Goal: Task Accomplishment & Management: Manage account settings

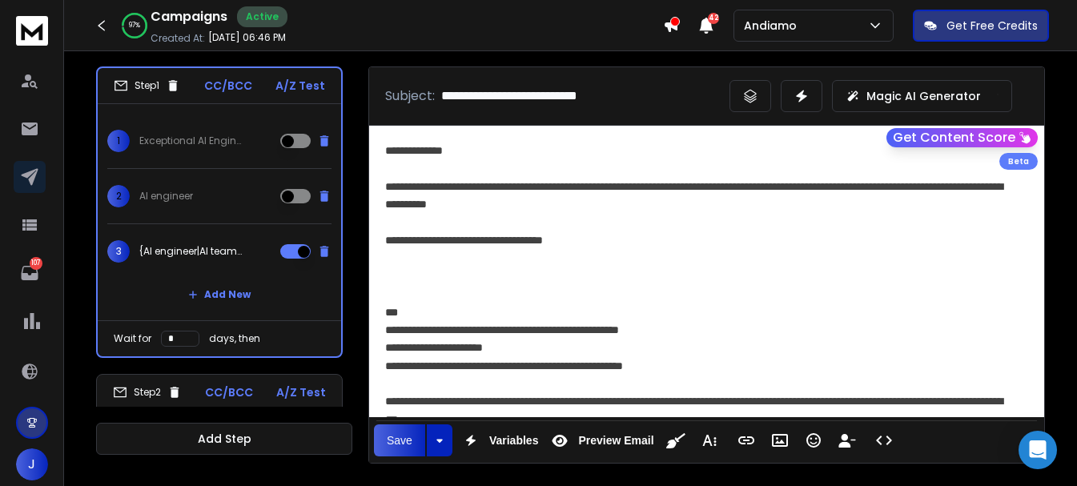
scroll to position [27, 0]
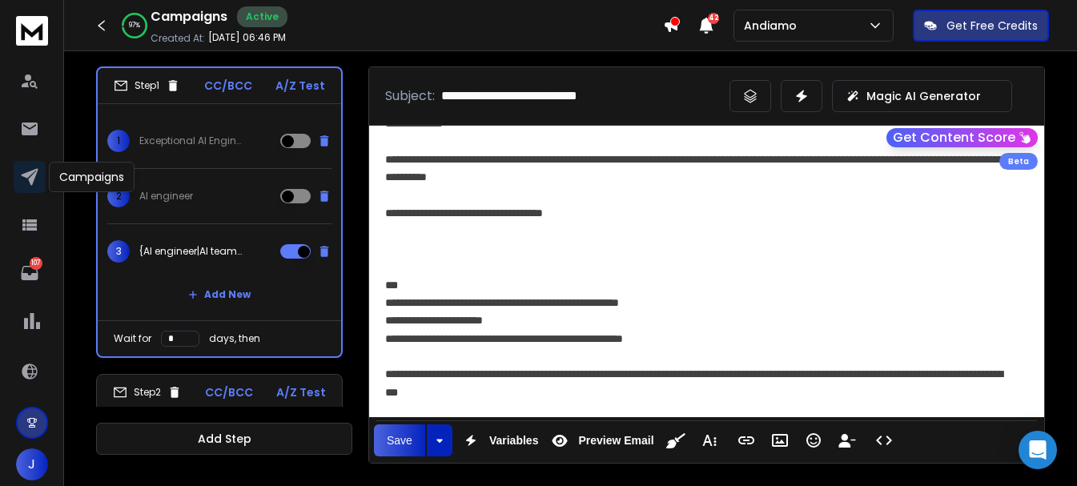
click at [38, 173] on icon at bounding box center [29, 176] width 19 height 19
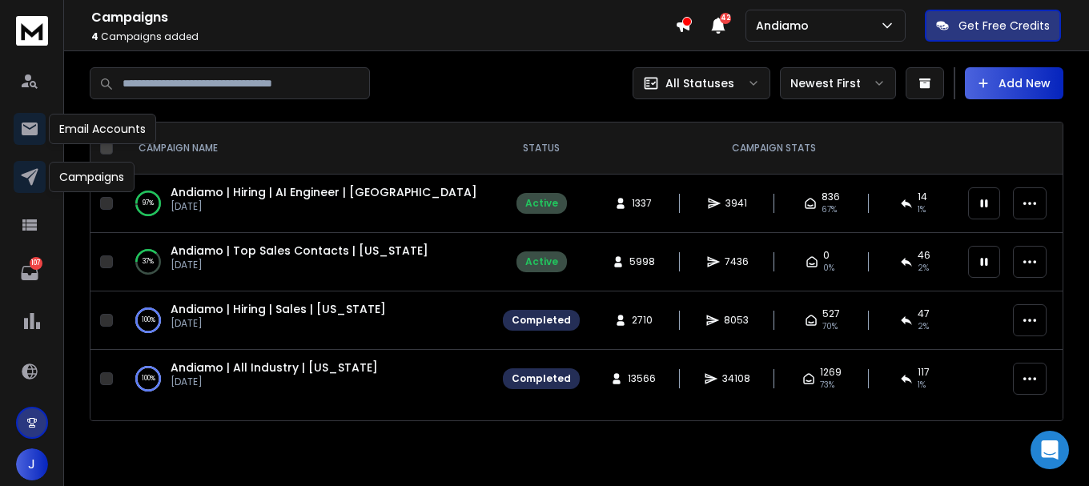
click at [22, 124] on icon at bounding box center [30, 129] width 16 height 13
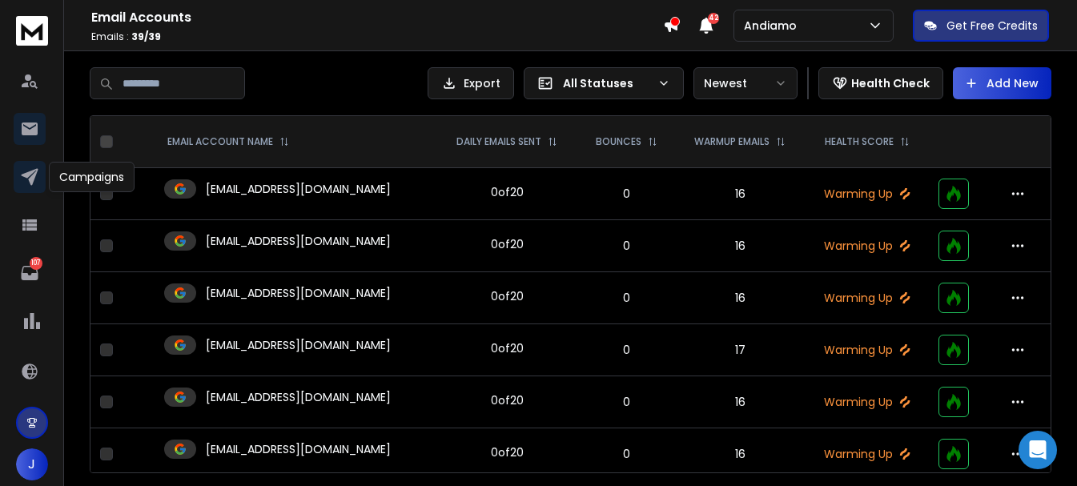
click at [28, 171] on icon at bounding box center [29, 176] width 19 height 19
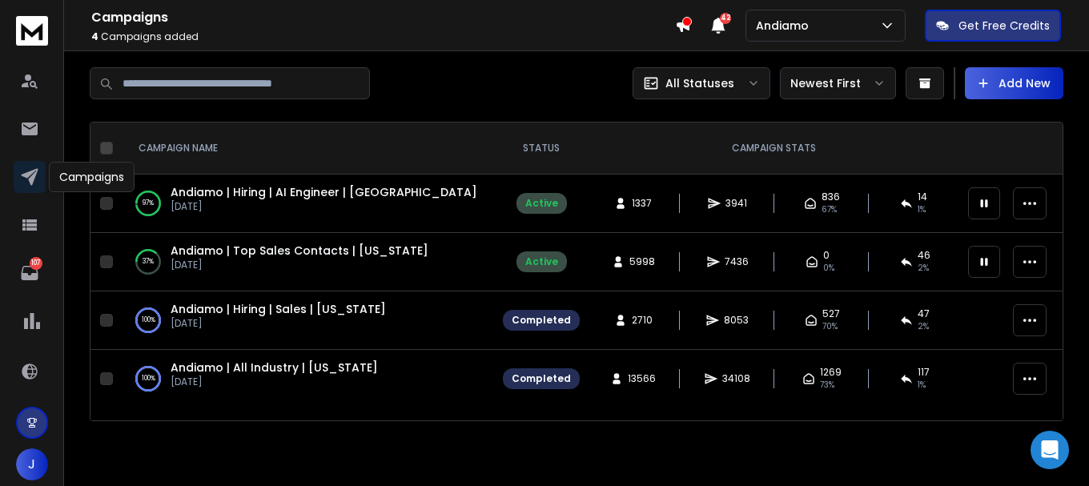
click at [305, 256] on span "Andiamo | Top Sales Contacts | [US_STATE]" at bounding box center [300, 251] width 258 height 16
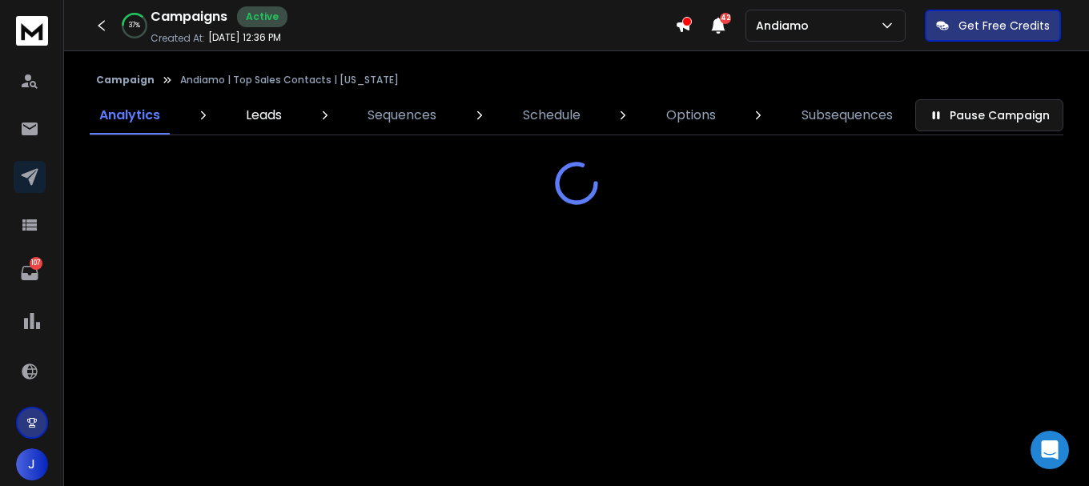
click at [264, 114] on p "Leads" at bounding box center [264, 115] width 36 height 19
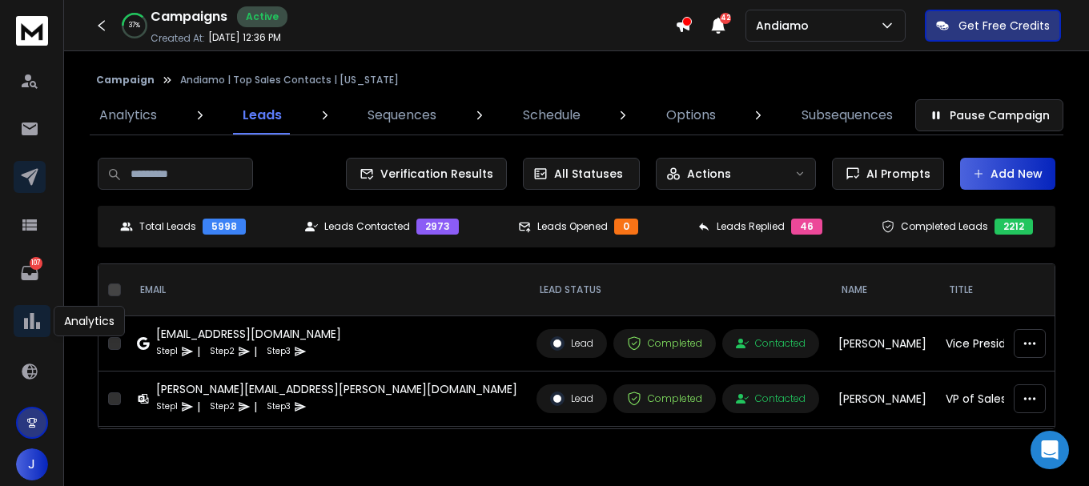
click at [39, 328] on icon at bounding box center [32, 321] width 16 height 16
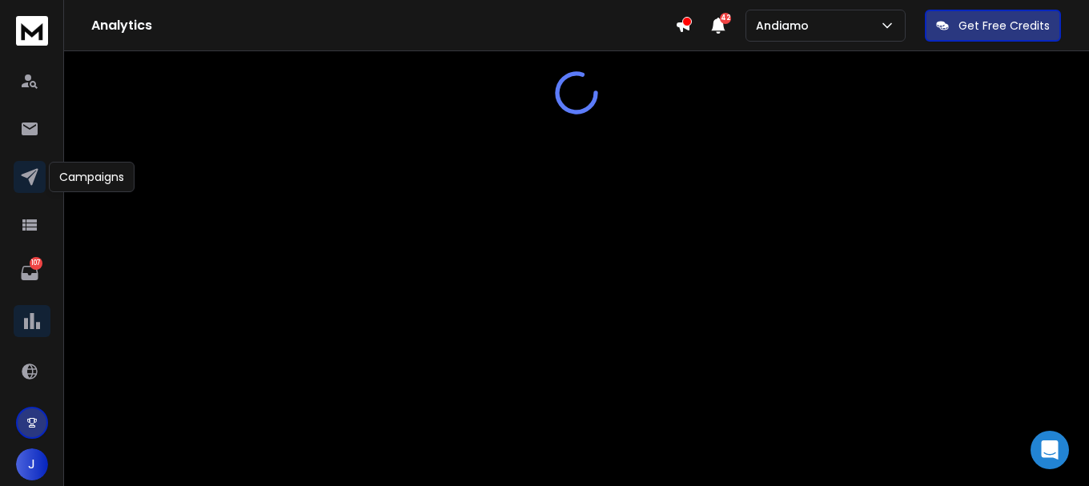
click at [29, 176] on icon at bounding box center [29, 176] width 17 height 17
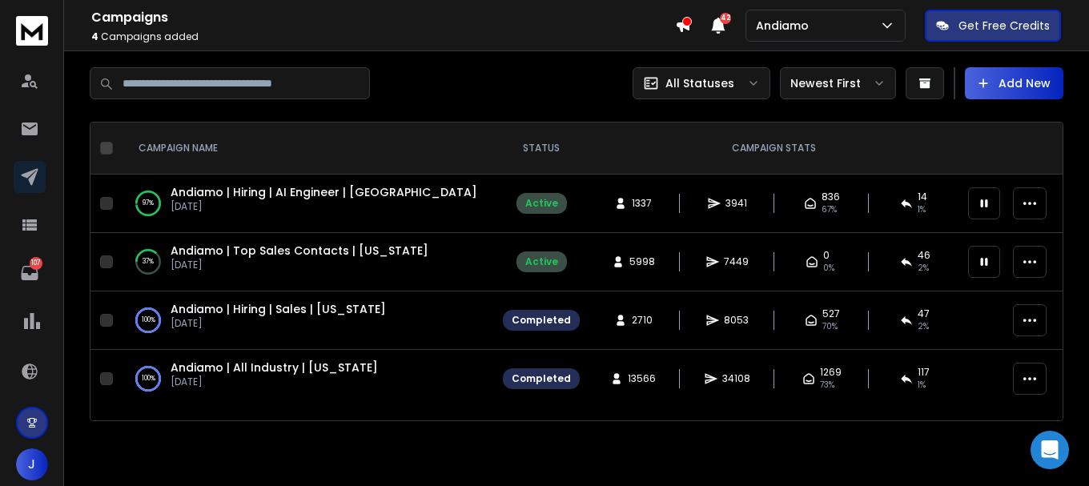
click at [311, 251] on span "Andiamo | Top Sales Contacts | [US_STATE]" at bounding box center [300, 251] width 258 height 16
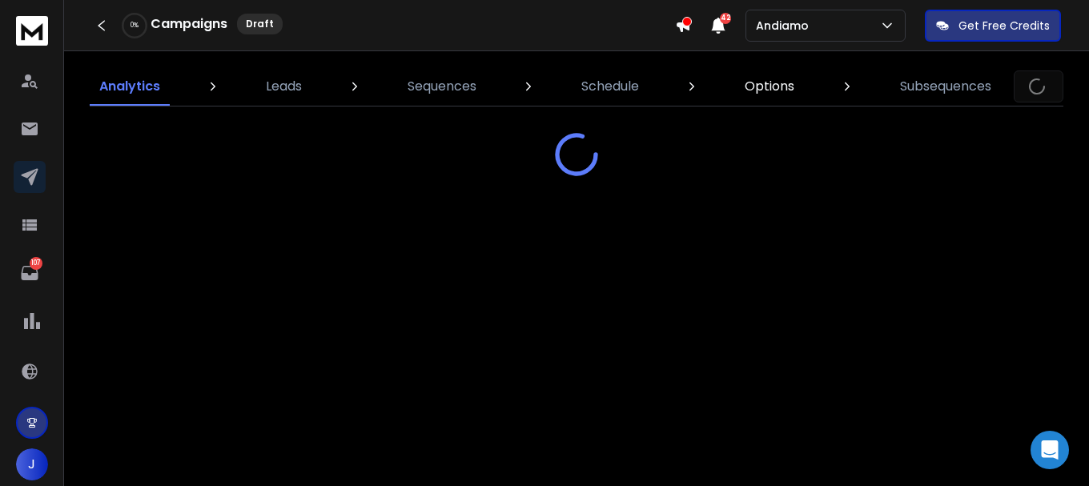
click at [745, 91] on p "Options" at bounding box center [770, 86] width 50 height 19
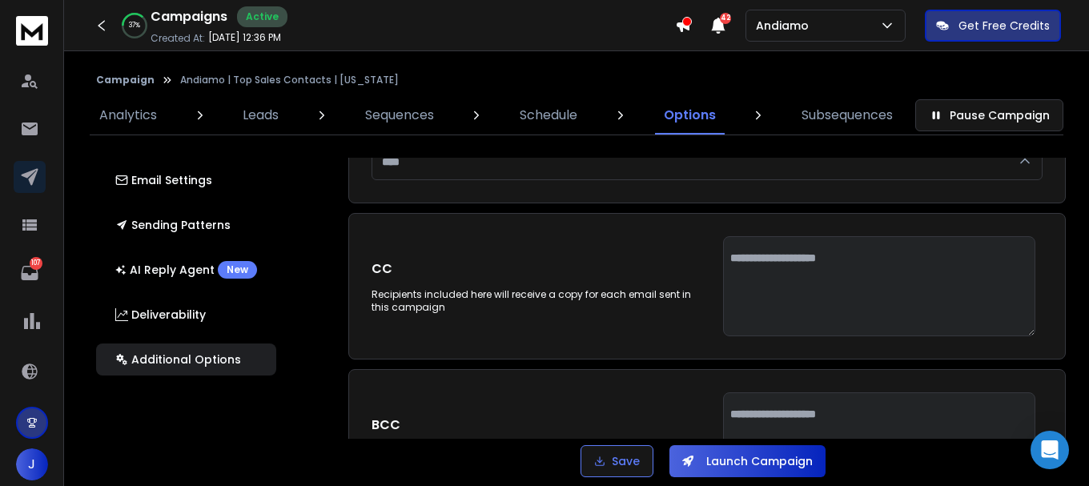
scroll to position [3307, 0]
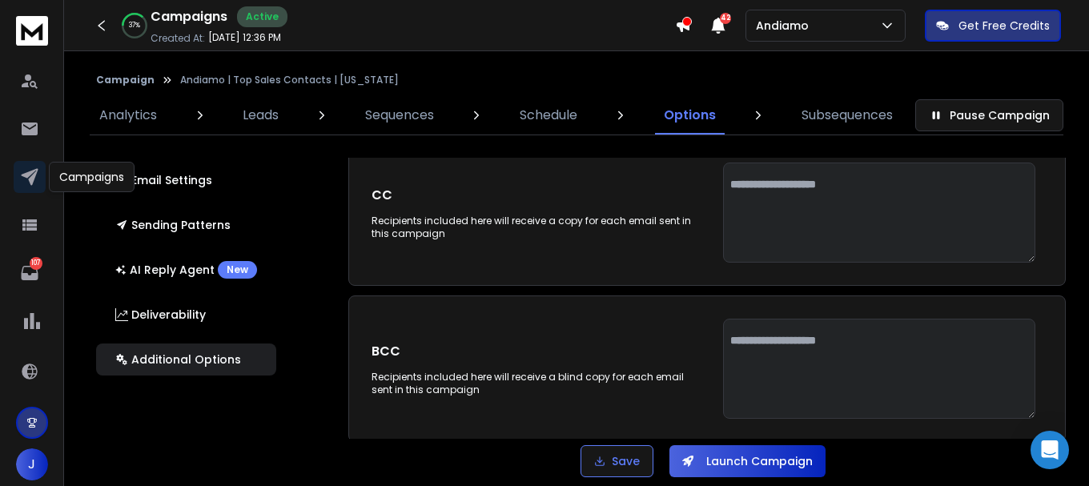
click at [27, 180] on icon at bounding box center [29, 176] width 19 height 19
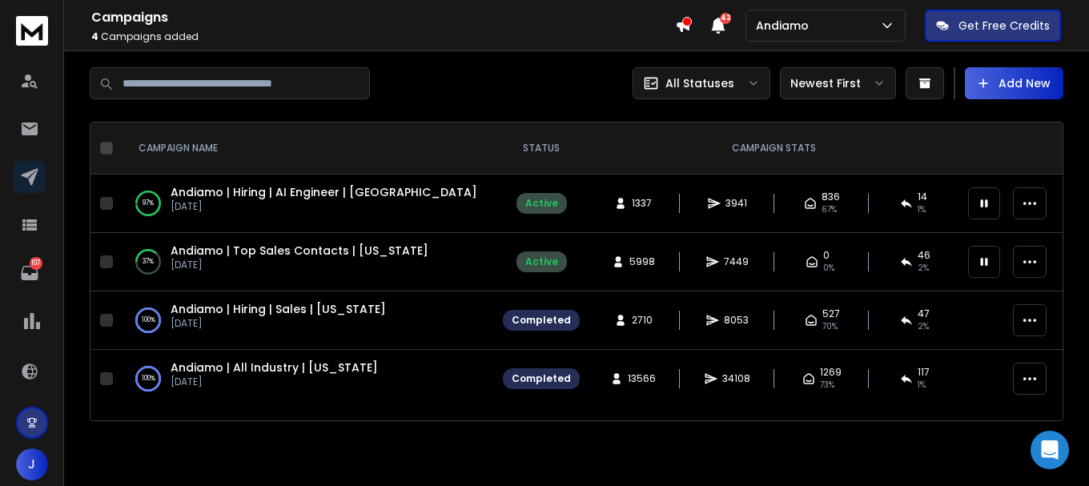
click at [313, 308] on span "Andiamo | Hiring | Sales | [US_STATE]" at bounding box center [278, 309] width 215 height 16
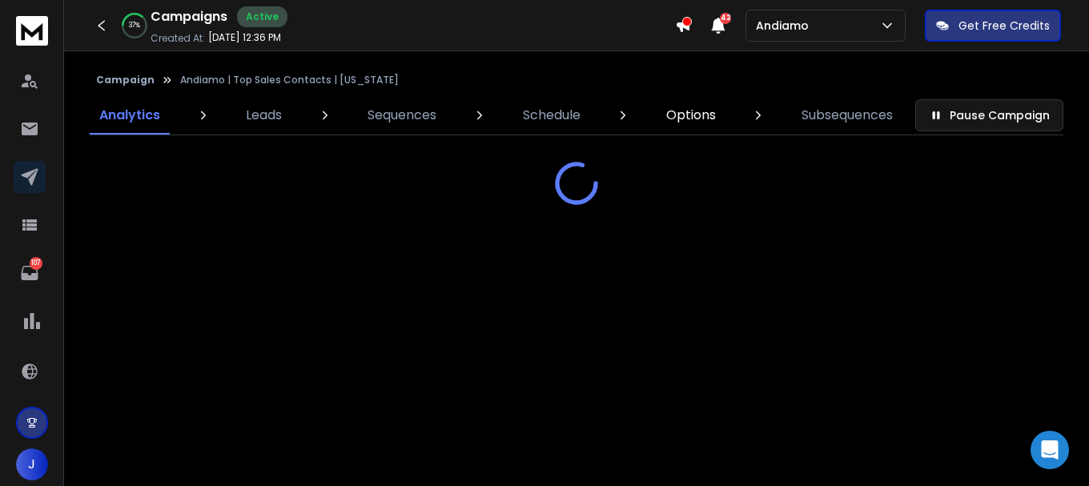
click at [699, 116] on p "Options" at bounding box center [691, 115] width 50 height 19
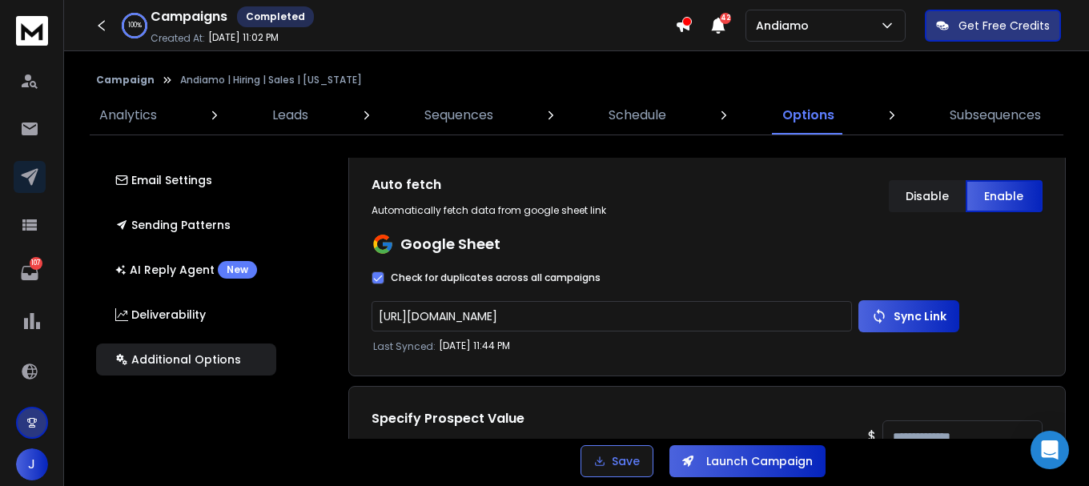
scroll to position [2989, 0]
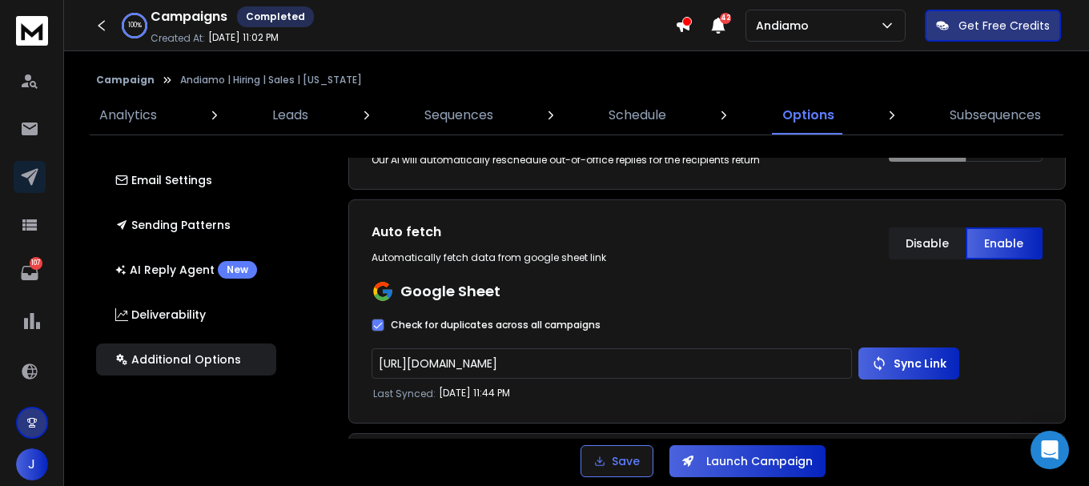
click at [497, 356] on link "https://docs.google.com/spreadsheets/d/1znDDS0rpW493QcouhARrHx9i3hbfCbOUKgy8fRW…" at bounding box center [438, 364] width 119 height 16
click at [874, 356] on icon "button" at bounding box center [879, 363] width 10 height 14
click at [718, 460] on button "Launch Campaign" at bounding box center [747, 461] width 156 height 32
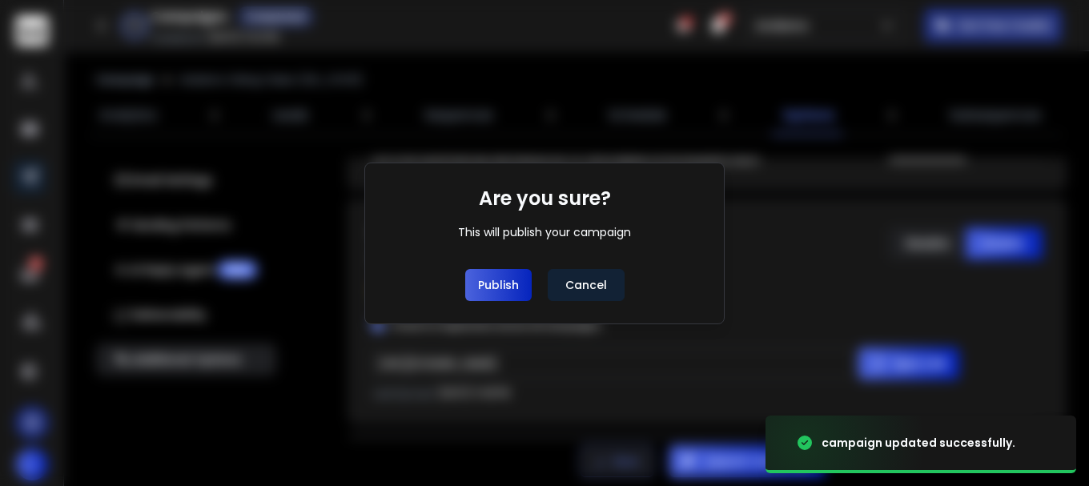
click at [502, 289] on button "Publish" at bounding box center [498, 285] width 66 height 32
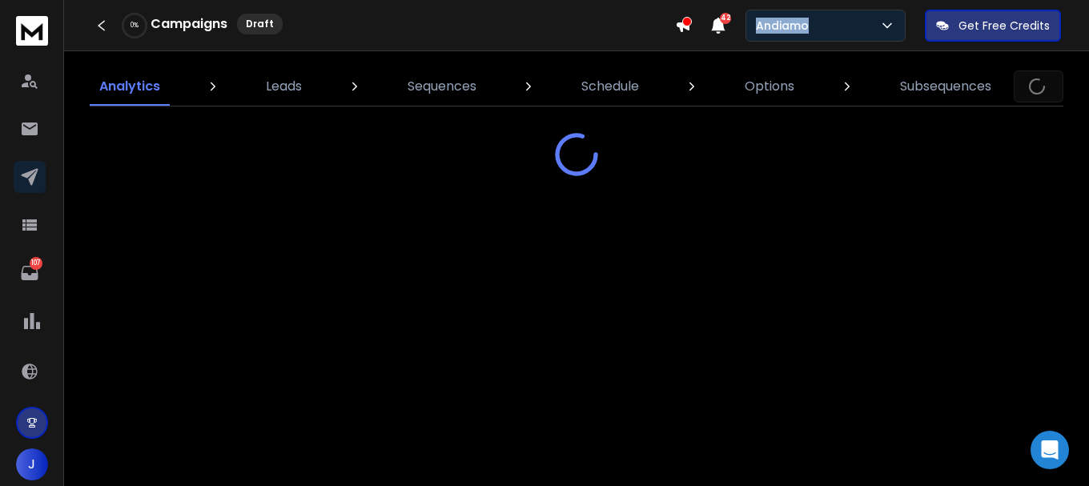
drag, startPoint x: 910, startPoint y: 26, endPoint x: 762, endPoint y: 26, distance: 148.1
click at [762, 26] on div "42 Andiamo Get Free Credits" at bounding box center [868, 26] width 386 height 32
click at [915, 33] on div "42 Andiamo Get Free Credits" at bounding box center [868, 26] width 386 height 32
drag, startPoint x: 920, startPoint y: 22, endPoint x: 754, endPoint y: 25, distance: 166.6
click at [754, 25] on div "42 Andiamo Get Free Credits" at bounding box center [868, 26] width 386 height 32
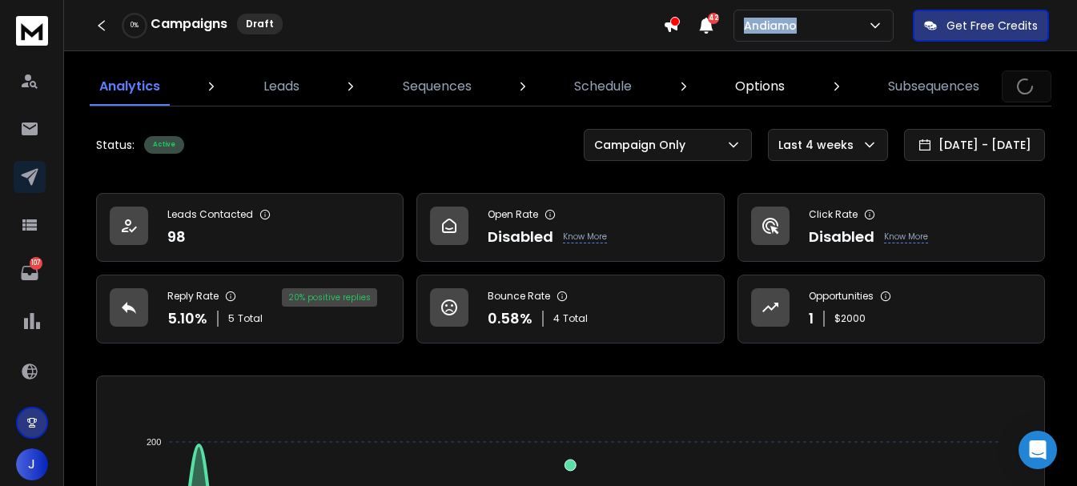
click at [757, 84] on p "Options" at bounding box center [760, 86] width 50 height 19
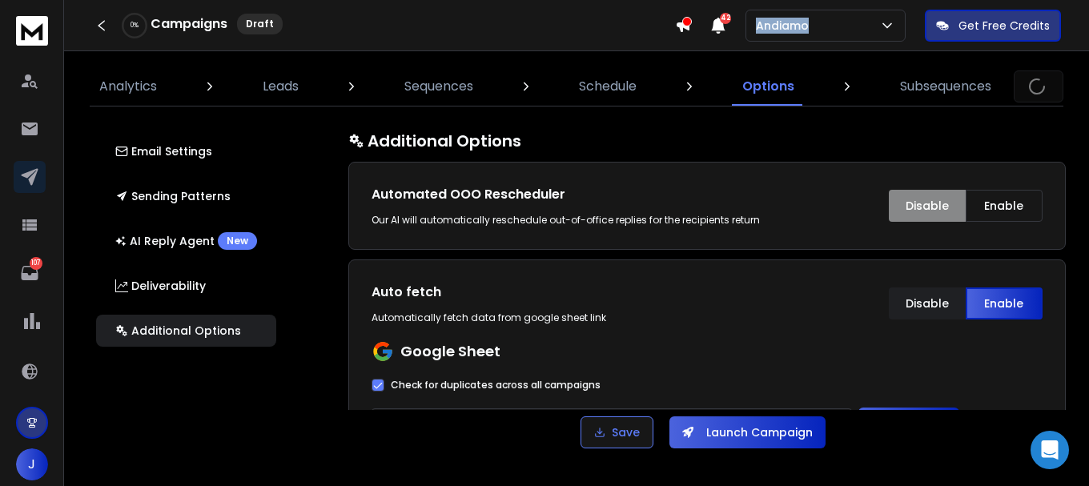
scroll to position [3007, 0]
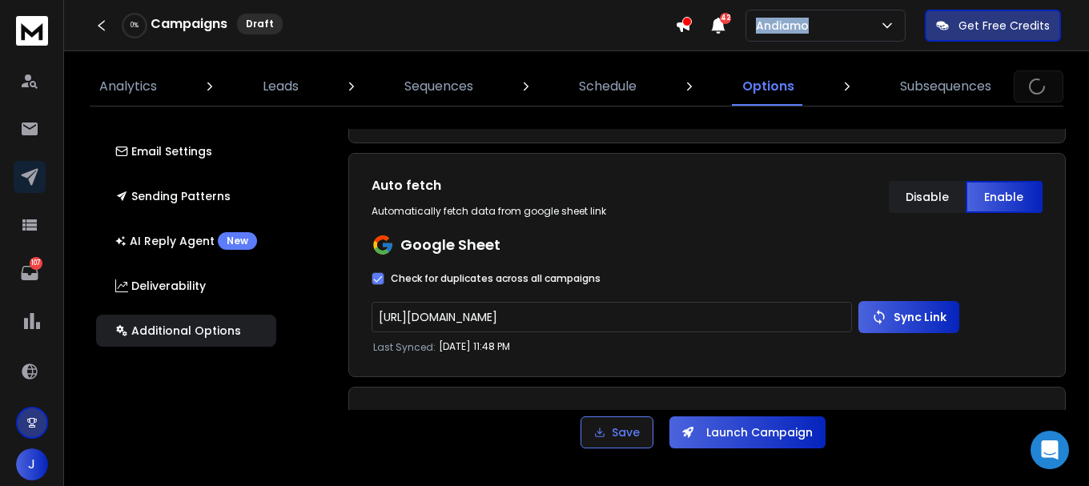
click at [894, 309] on p "Sync Link" at bounding box center [920, 317] width 53 height 16
click at [278, 89] on p "Leads" at bounding box center [281, 86] width 36 height 19
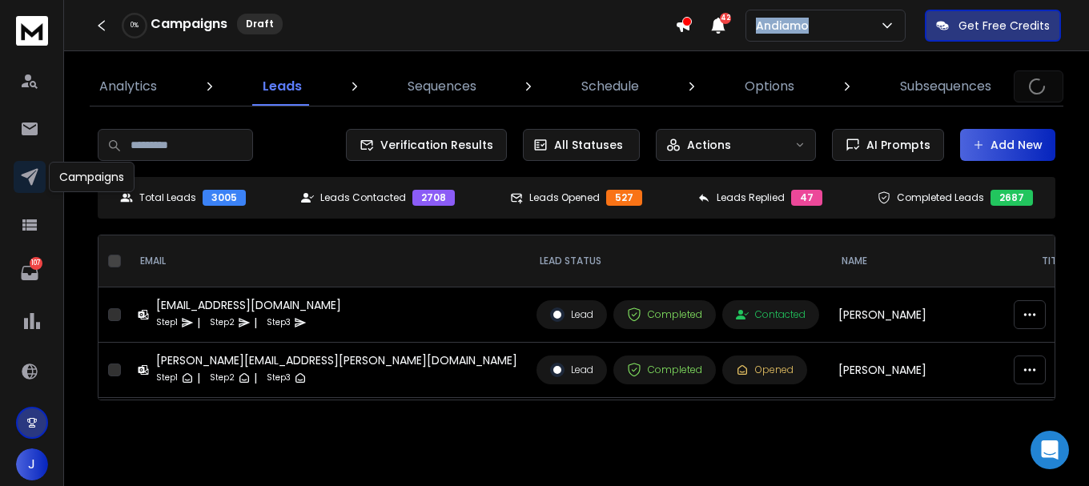
click at [22, 168] on icon at bounding box center [29, 176] width 19 height 19
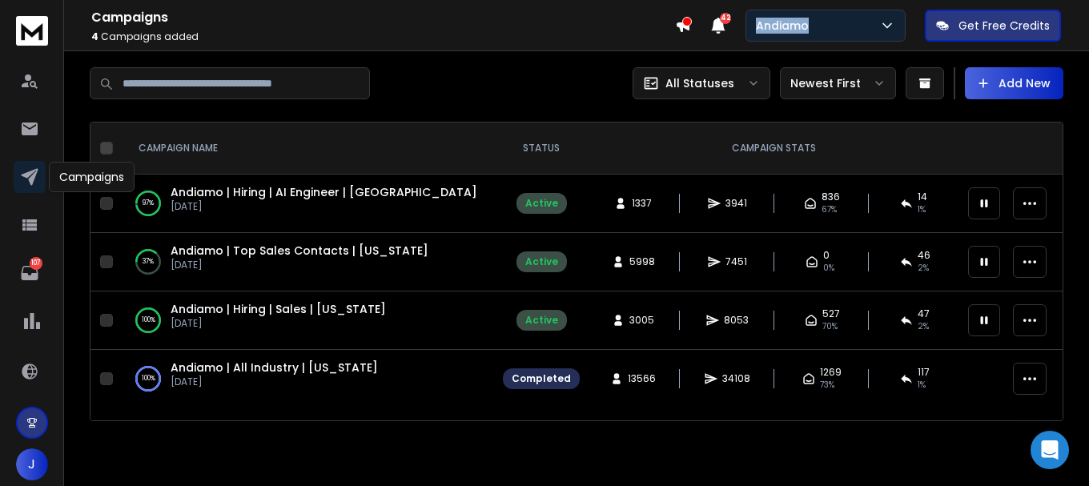
click at [842, 26] on div "Andiamo" at bounding box center [825, 26] width 139 height 16
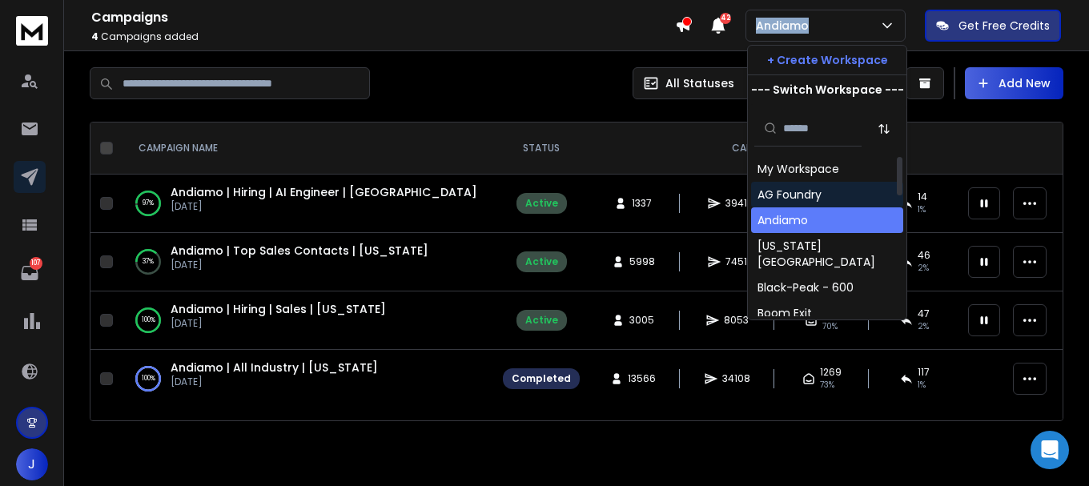
click at [798, 199] on div "AG Foundry" at bounding box center [790, 195] width 64 height 16
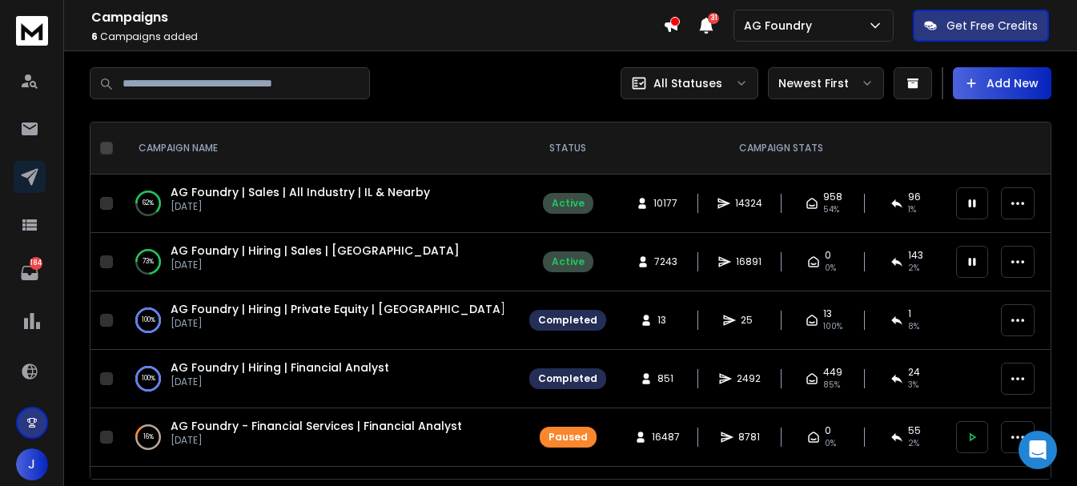
click at [275, 252] on span "AG Foundry | Hiring | Sales | USA" at bounding box center [315, 251] width 289 height 16
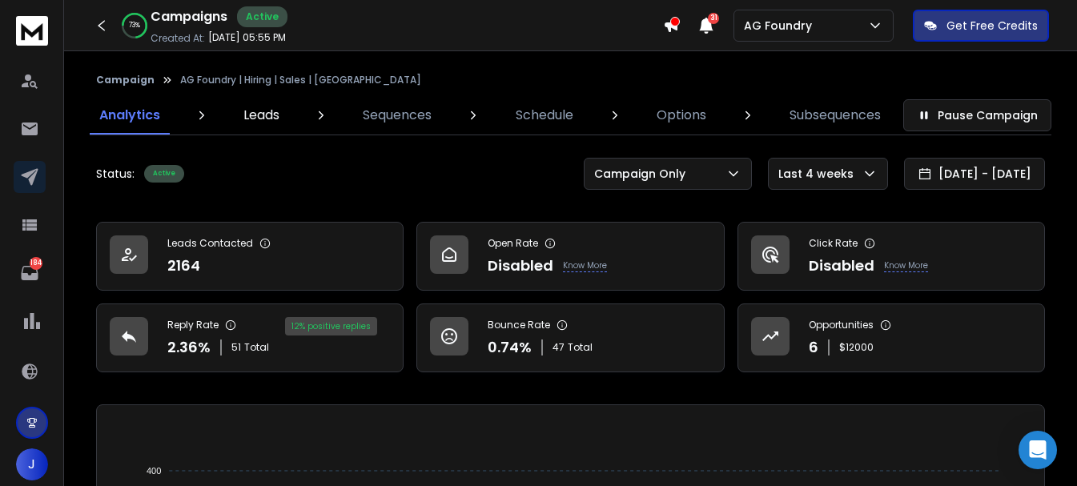
click at [273, 116] on p "Leads" at bounding box center [261, 115] width 36 height 19
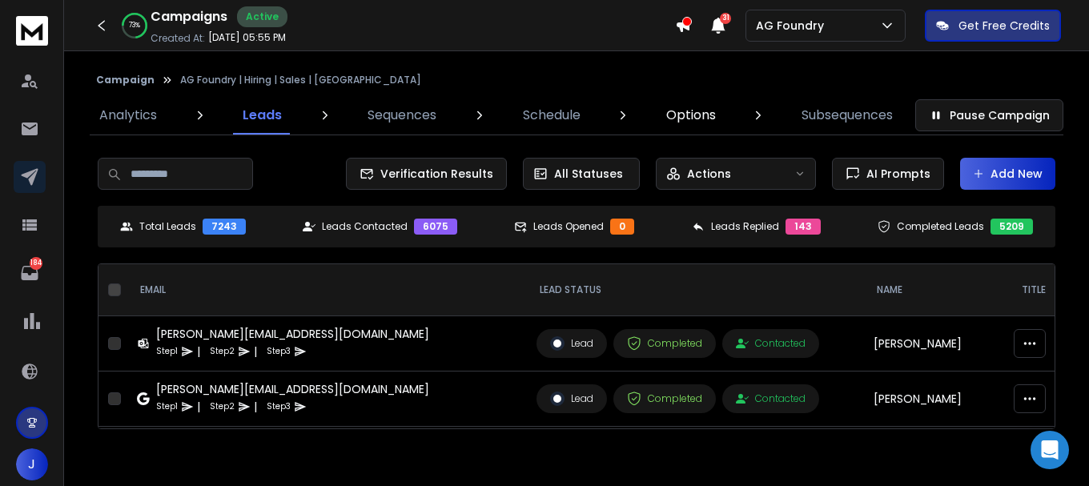
click at [682, 118] on p "Options" at bounding box center [691, 115] width 50 height 19
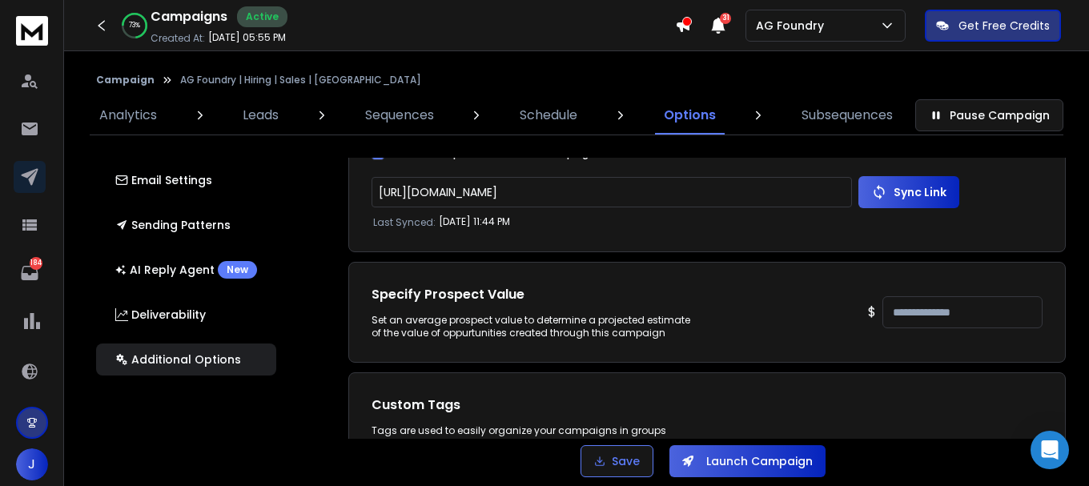
scroll to position [3114, 0]
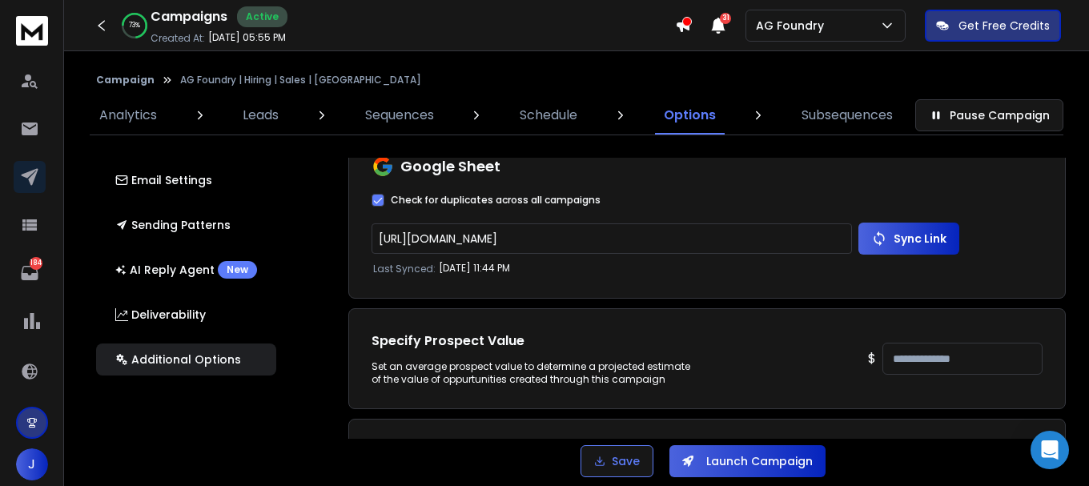
click at [497, 234] on p "https://docs.google.com/spreadsheets/d/1HnhtEa08T9F7VrrwqaYcxLZ4H7M3kAkEmcTkDYa…" at bounding box center [612, 238] width 480 height 30
click at [497, 231] on link "https://docs.google.com/spreadsheets/d/1HnhtEa08T9F7VrrwqaYcxLZ4H7M3kAkEmcTkDYa…" at bounding box center [438, 239] width 119 height 16
click at [894, 231] on p "Sync Link" at bounding box center [920, 239] width 53 height 16
click at [900, 231] on p "Sync Link" at bounding box center [920, 239] width 53 height 16
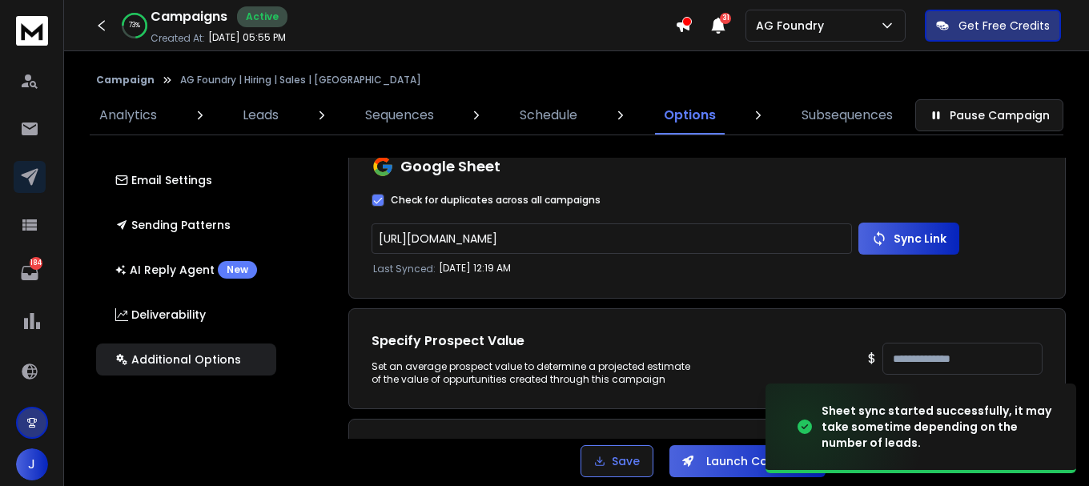
click at [706, 462] on button "Launch Campaign" at bounding box center [747, 461] width 156 height 32
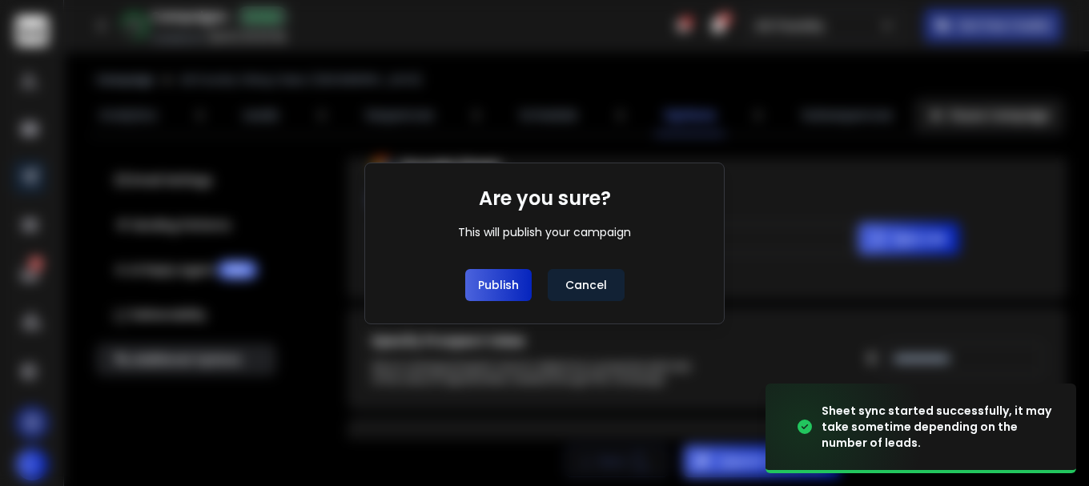
click at [498, 288] on button "Publish" at bounding box center [498, 285] width 66 height 32
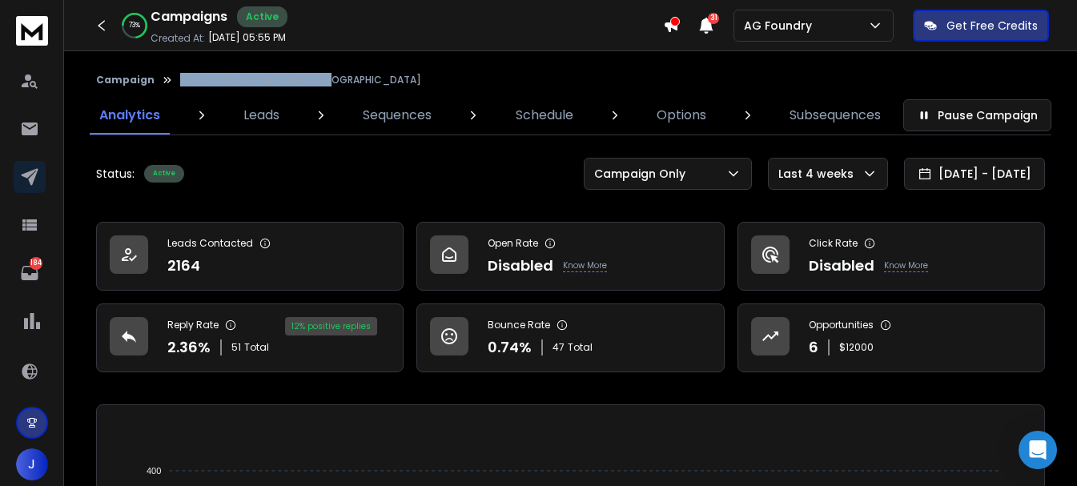
drag, startPoint x: 175, startPoint y: 75, endPoint x: 340, endPoint y: 76, distance: 165.0
click at [340, 76] on div "Campaign AG Foundry | Hiring | Sales | [GEOGRAPHIC_DATA]" at bounding box center [571, 80] width 962 height 26
copy p "AG Foundry | Hiring | Sales | USA"
click at [815, 20] on p "AG Foundry" at bounding box center [781, 26] width 74 height 16
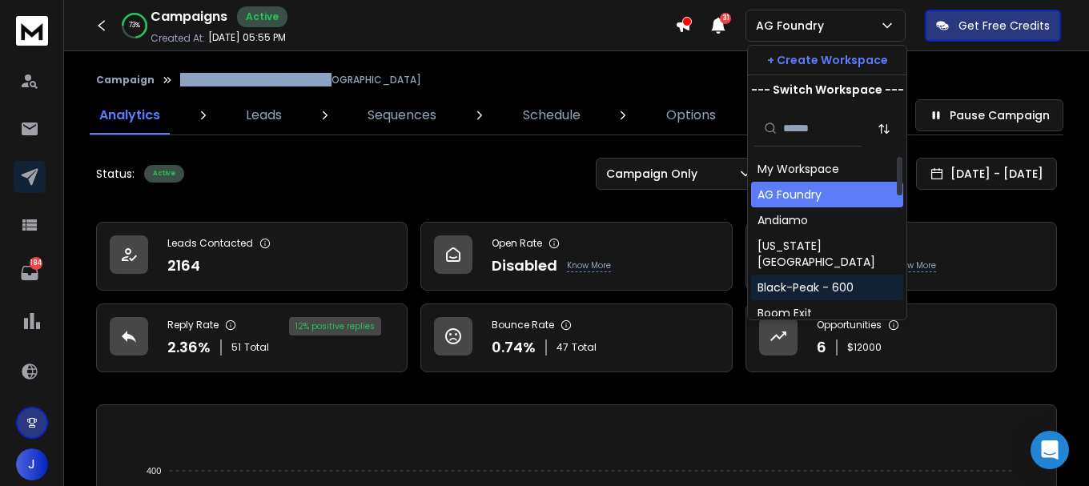
click at [823, 279] on div "Black-Peak - 600" at bounding box center [806, 287] width 96 height 16
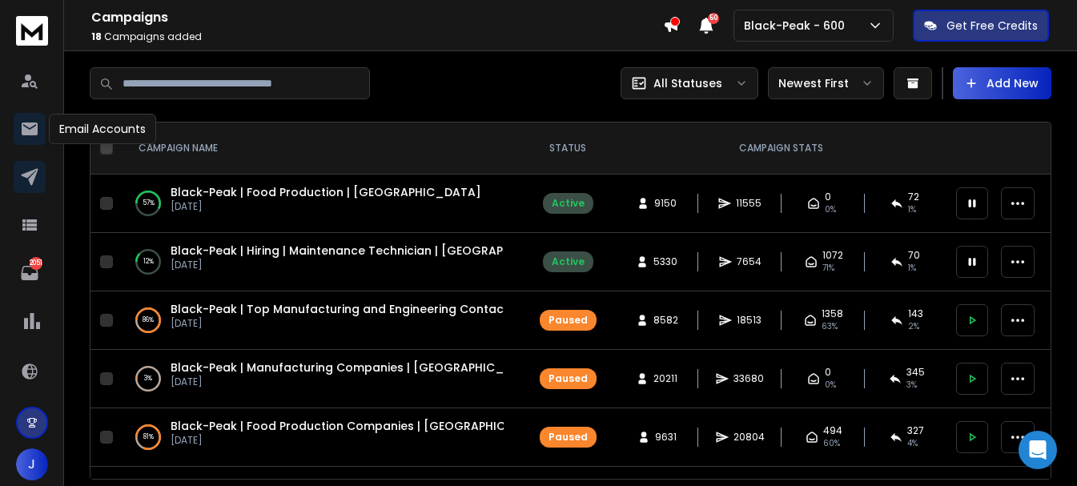
click at [35, 135] on icon at bounding box center [30, 129] width 16 height 13
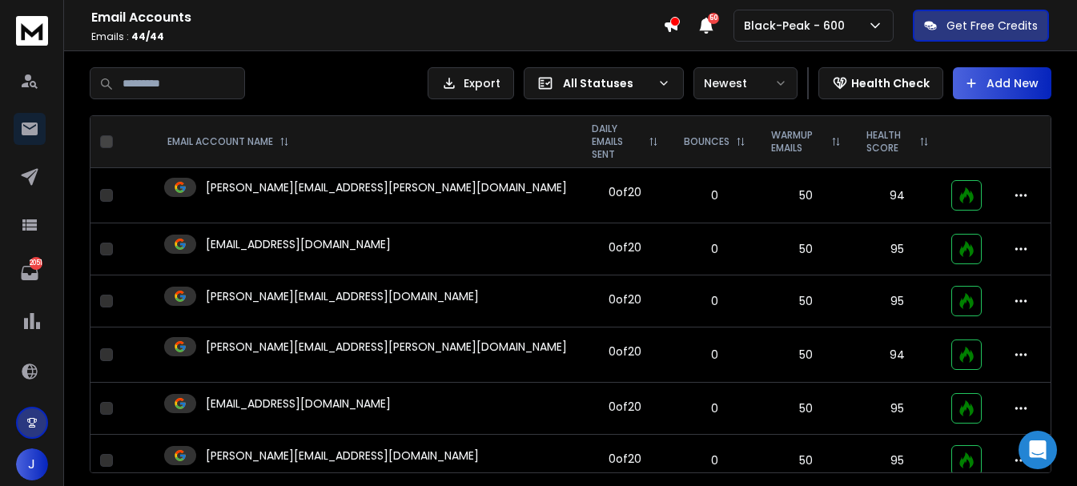
click at [104, 193] on button "button" at bounding box center [106, 195] width 13 height 13
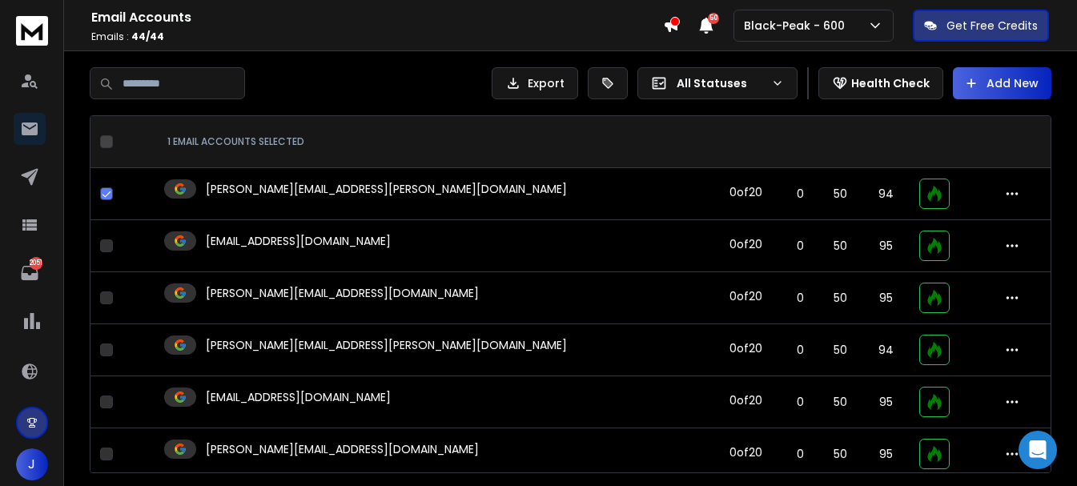
click at [105, 249] on button "button" at bounding box center [106, 245] width 13 height 13
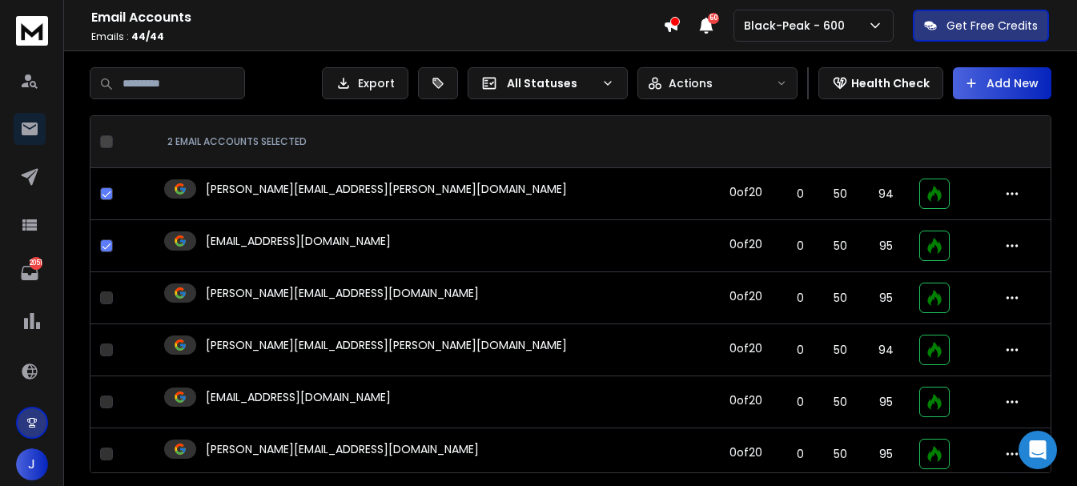
click at [105, 301] on button "button" at bounding box center [106, 297] width 13 height 13
click at [110, 350] on button "button" at bounding box center [106, 350] width 13 height 13
click at [111, 401] on button "button" at bounding box center [106, 402] width 13 height 13
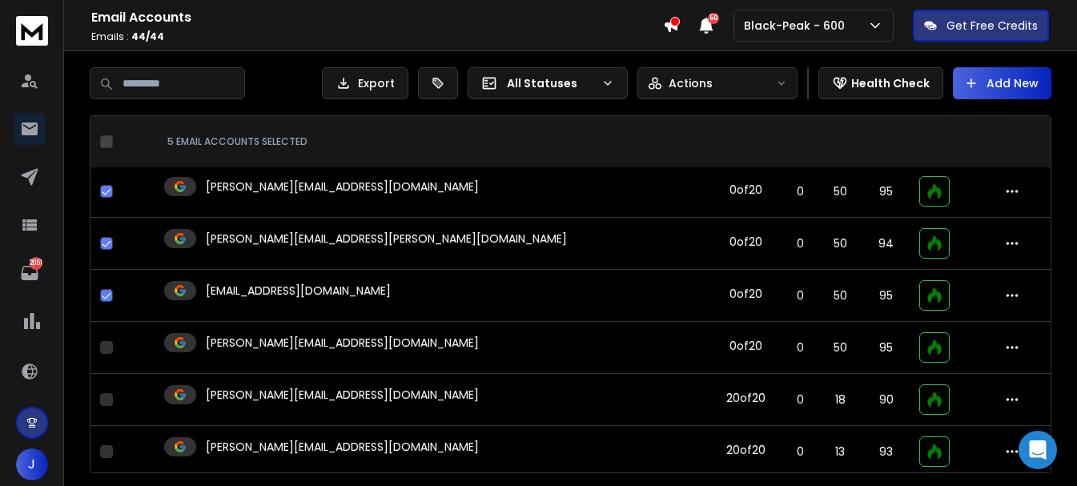
click at [102, 348] on button "button" at bounding box center [106, 347] width 13 height 13
click at [107, 395] on button "button" at bounding box center [106, 399] width 13 height 13
click at [103, 453] on button "button" at bounding box center [106, 451] width 13 height 13
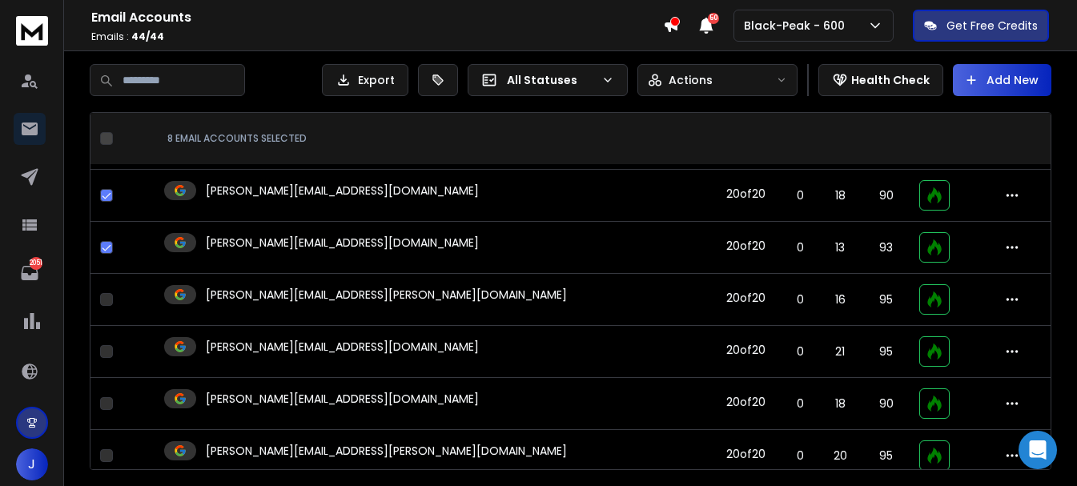
scroll to position [320, 0]
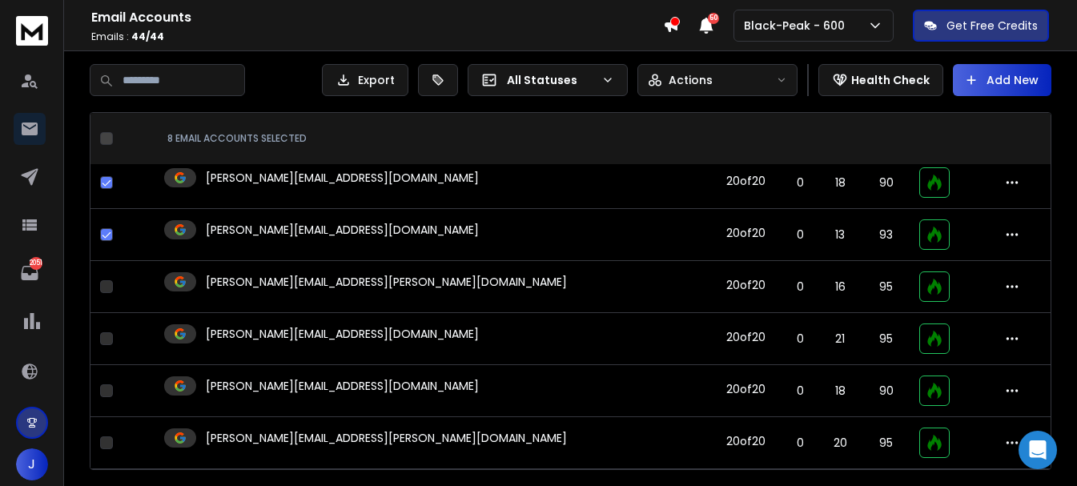
click at [105, 235] on button "button" at bounding box center [106, 234] width 13 height 13
click at [105, 187] on button "button" at bounding box center [106, 182] width 13 height 13
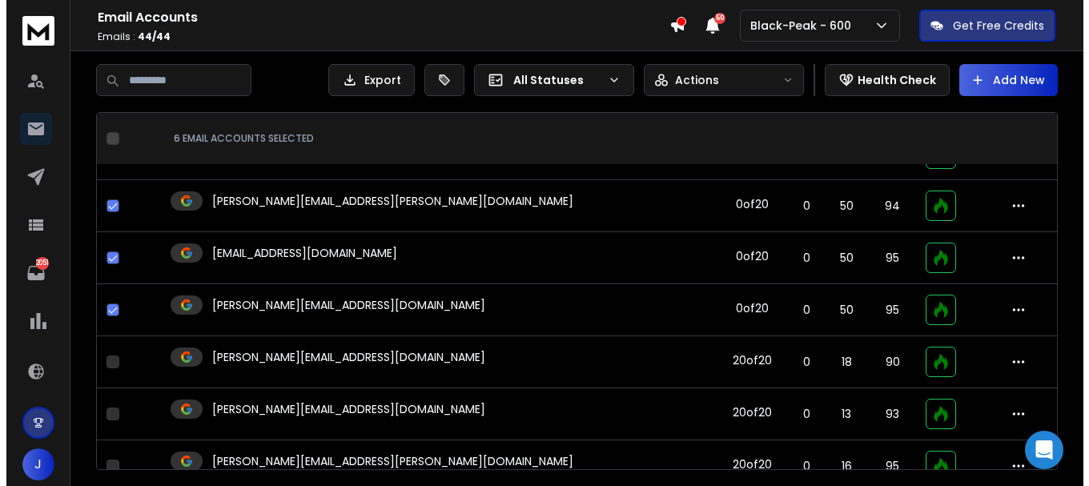
scroll to position [107, 0]
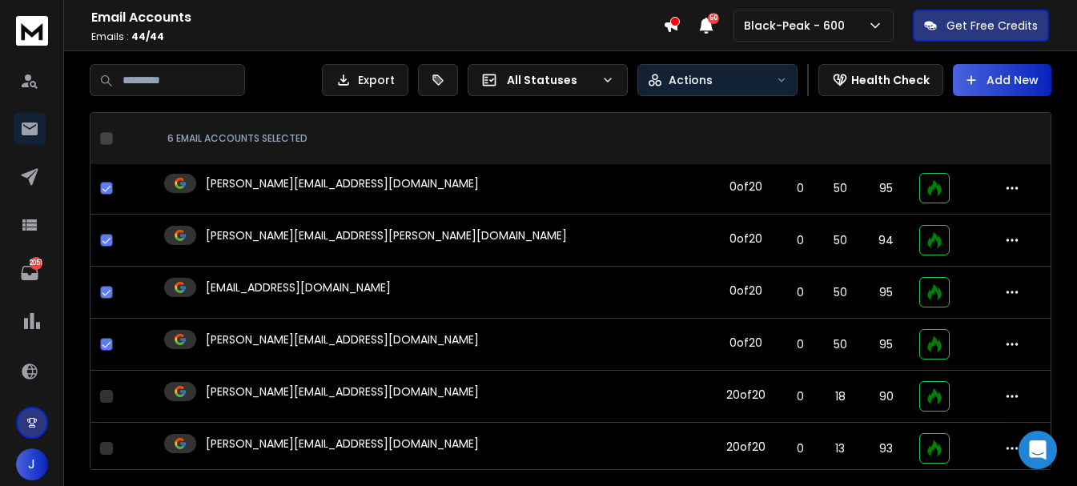
click at [762, 82] on div "Actions" at bounding box center [709, 80] width 122 height 16
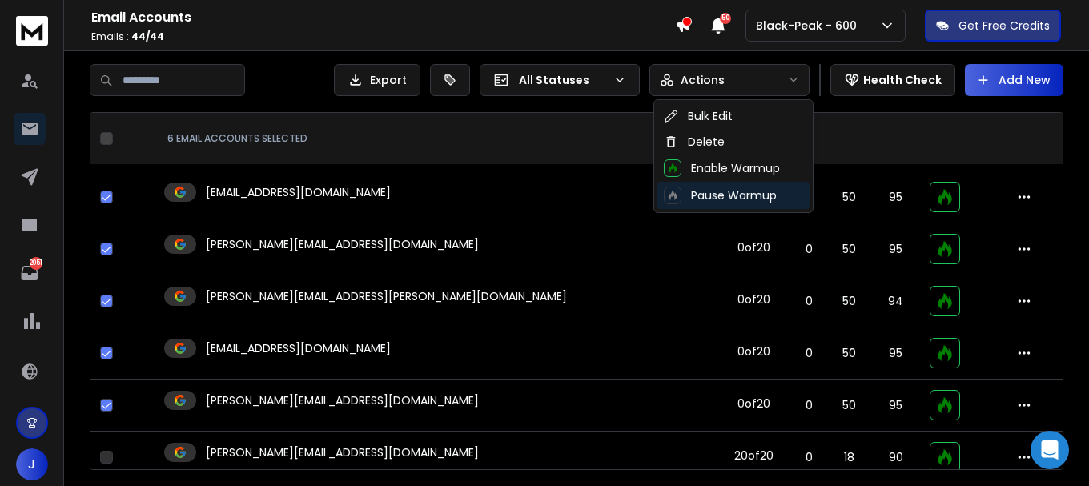
scroll to position [0, 0]
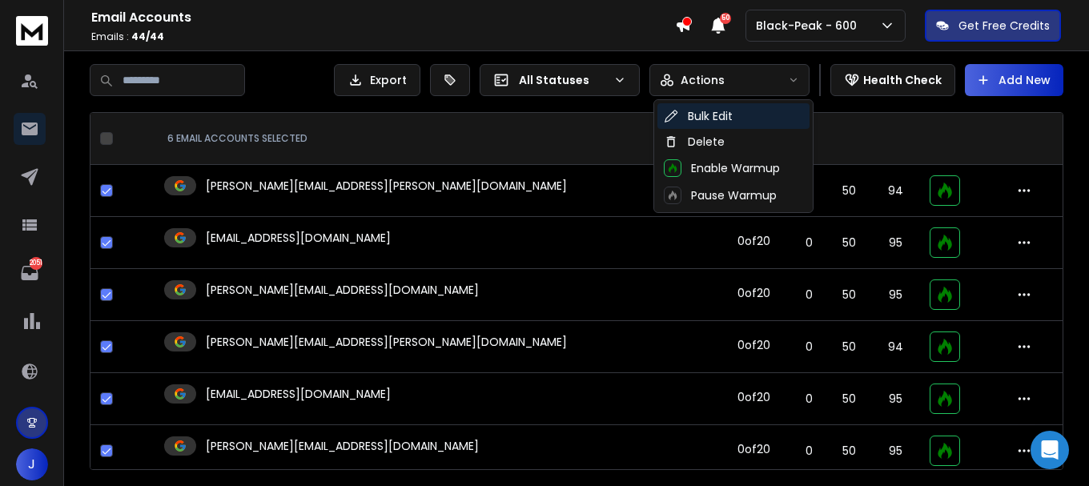
click at [724, 115] on div "Bulk Edit" at bounding box center [698, 116] width 69 height 16
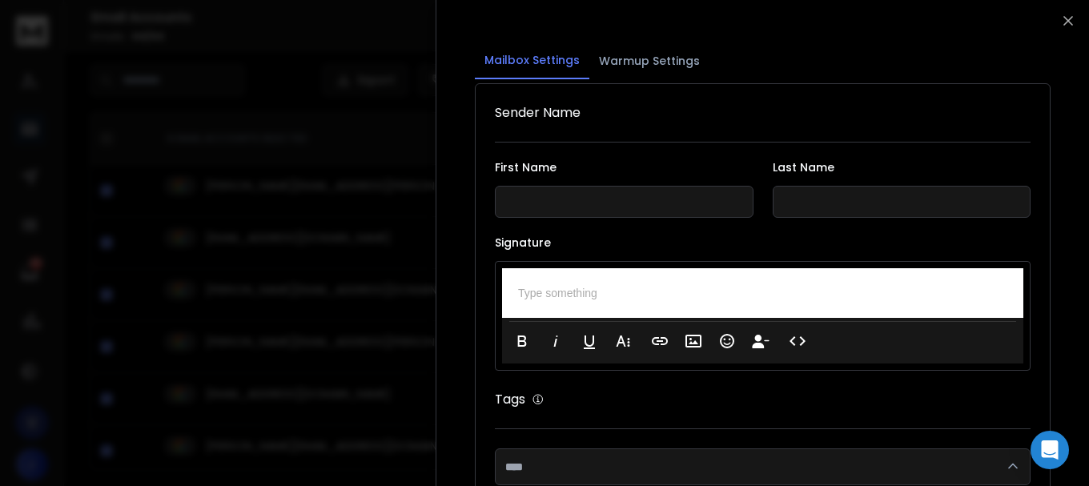
click at [637, 54] on button "Warmup Settings" at bounding box center [649, 60] width 120 height 35
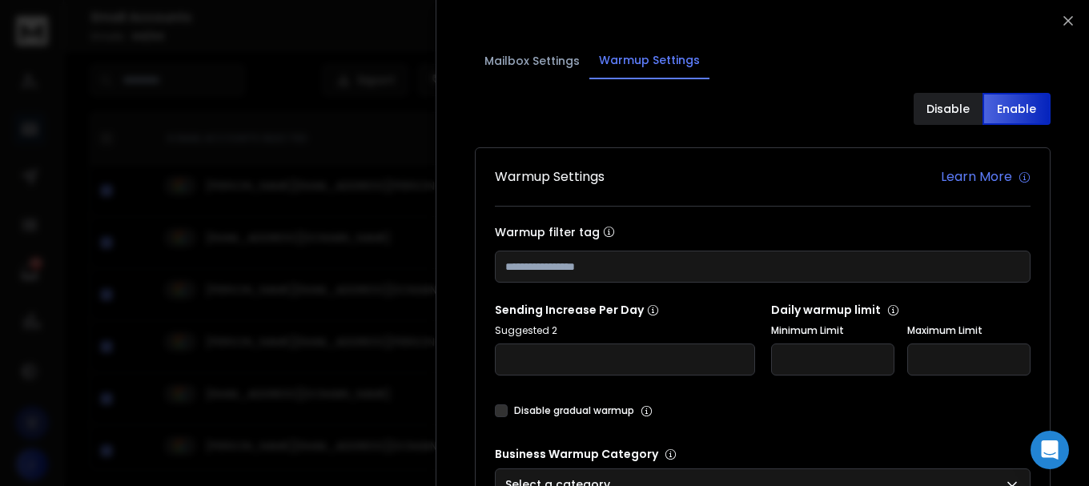
click at [529, 57] on button "Mailbox Settings" at bounding box center [532, 60] width 115 height 35
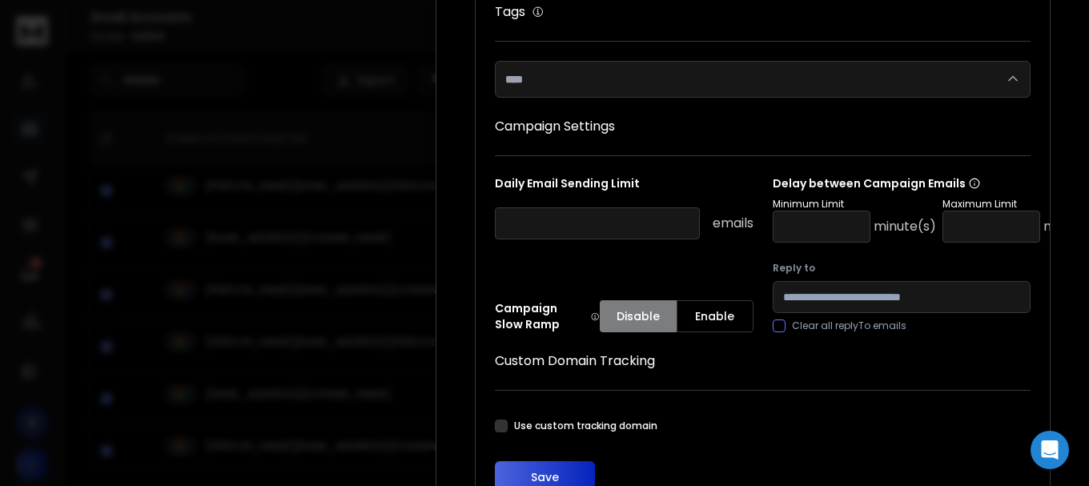
scroll to position [427, 0]
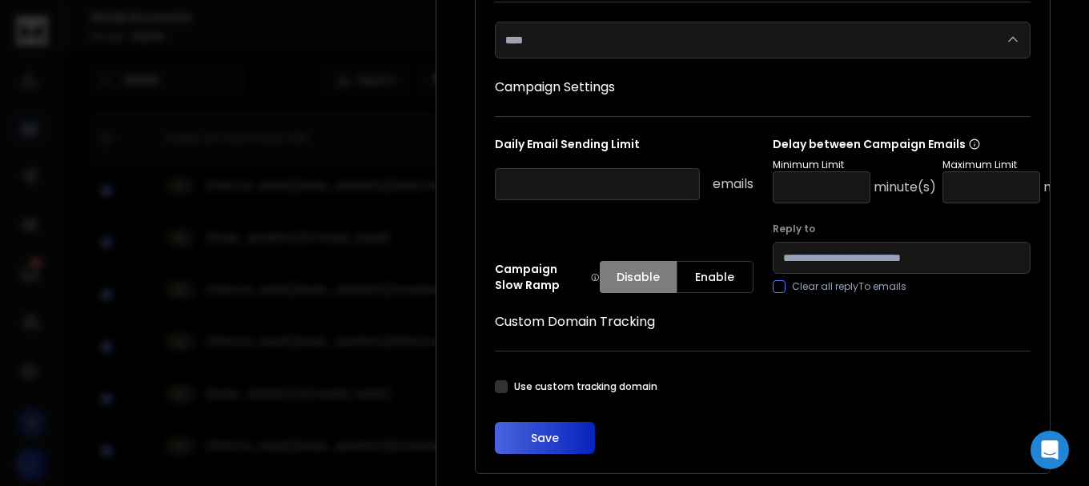
click at [619, 184] on input "number" at bounding box center [597, 184] width 205 height 32
type input "*"
click at [833, 187] on input "number" at bounding box center [822, 187] width 98 height 32
click at [973, 190] on input "number" at bounding box center [992, 187] width 98 height 32
type input "*"
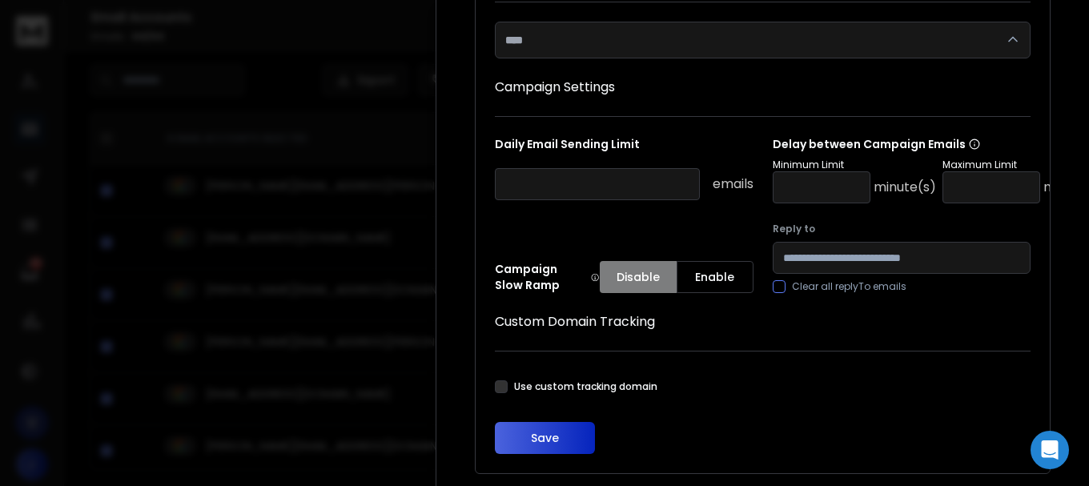
type input "**"
drag, startPoint x: 790, startPoint y: 184, endPoint x: 766, endPoint y: 183, distance: 24.1
click at [766, 183] on div "Daily Email Sending Limit * emails Delay between Campaign Emails Minimum Limit …" at bounding box center [763, 214] width 536 height 157
type input "*"
click at [842, 404] on form "First Name Last Name Signature Type something Clear Formatting Font Family Aria…" at bounding box center [763, 94] width 536 height 719
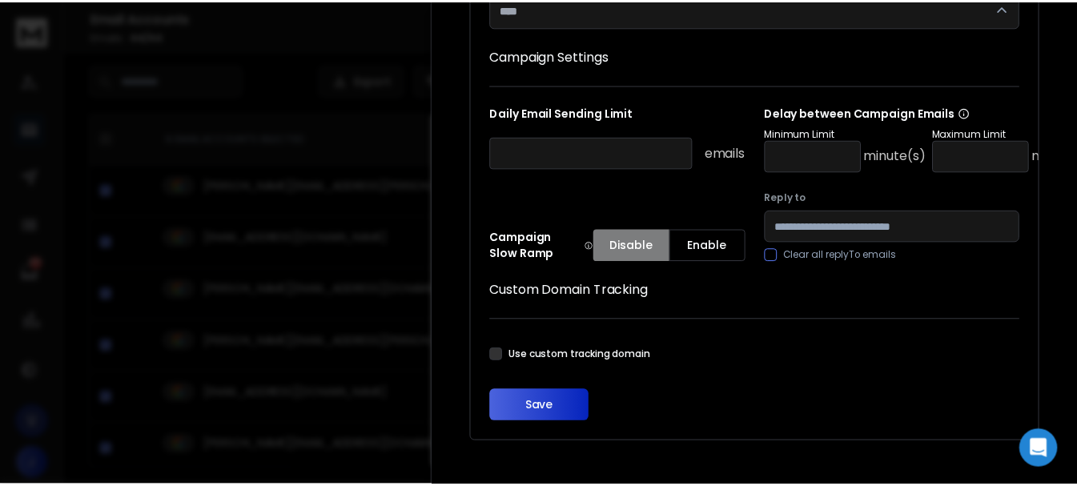
scroll to position [472, 0]
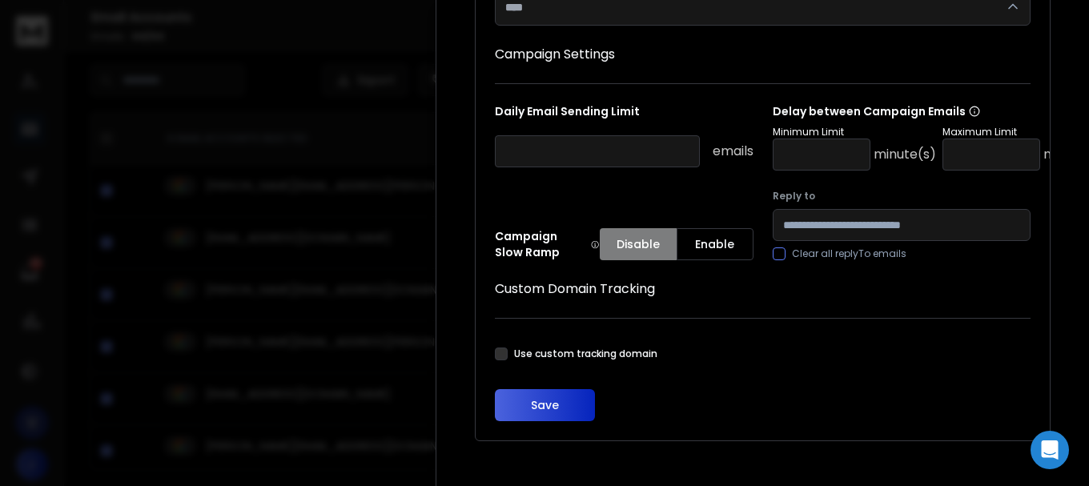
click at [533, 396] on button "Save" at bounding box center [545, 405] width 100 height 32
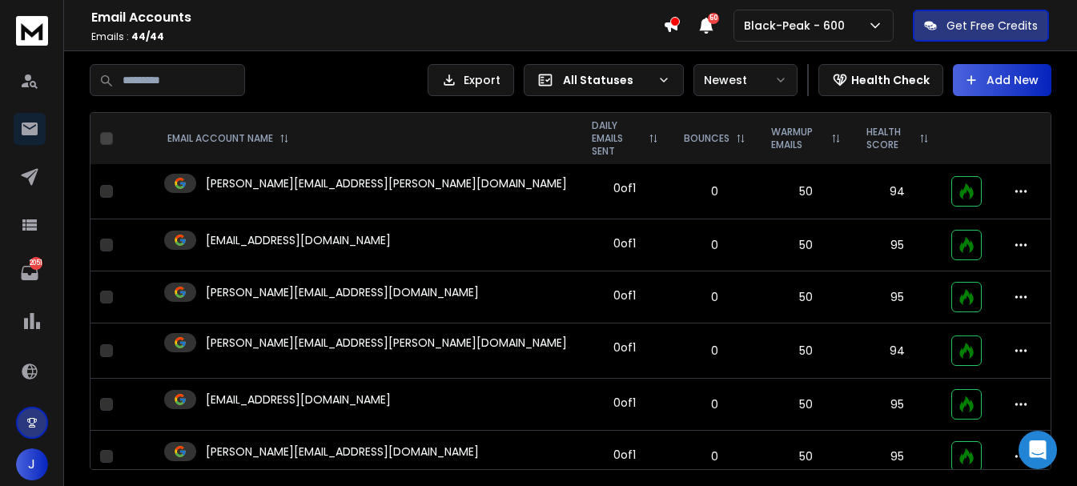
scroll to position [0, 0]
click at [269, 182] on p "[PERSON_NAME][EMAIL_ADDRESS][PERSON_NAME][DOMAIN_NAME]" at bounding box center [386, 184] width 361 height 16
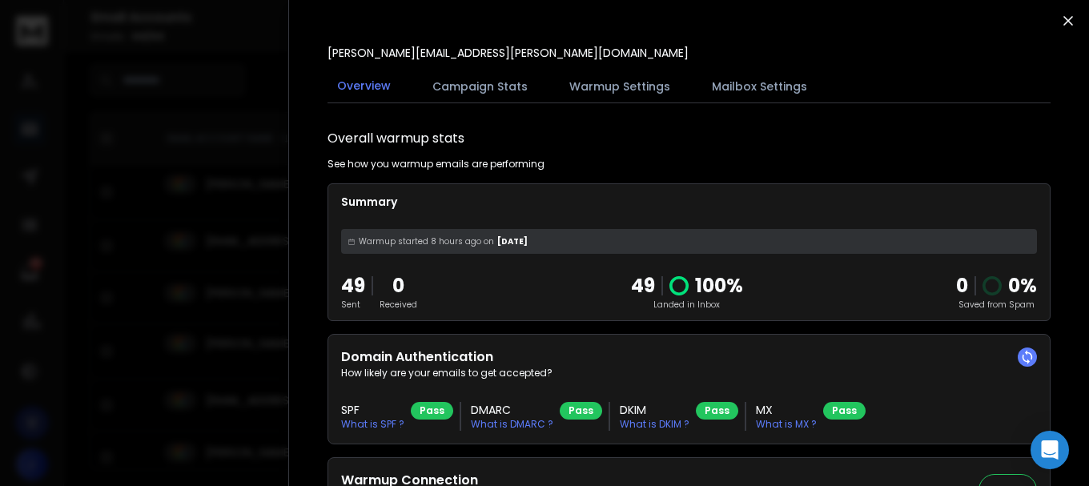
click at [1065, 18] on icon "button" at bounding box center [1068, 21] width 8 height 8
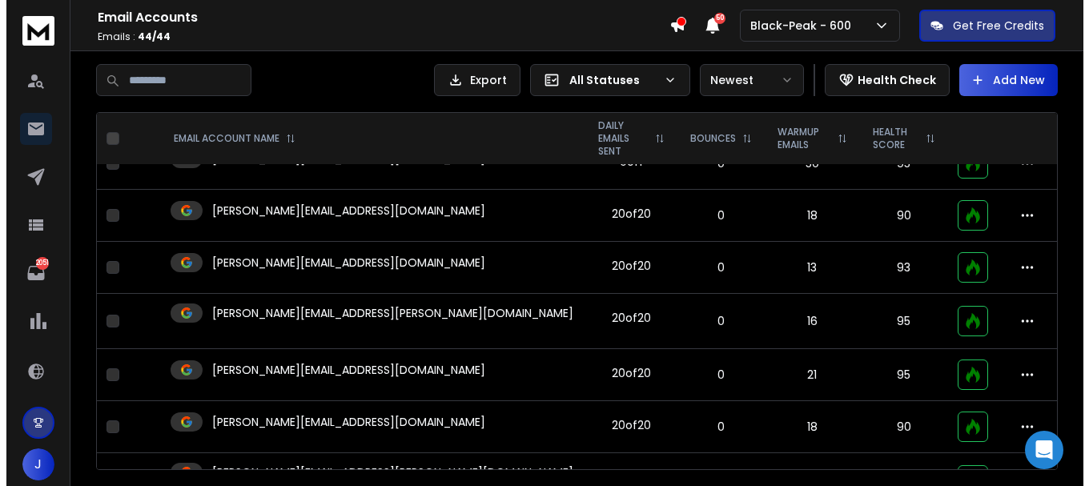
scroll to position [320, 0]
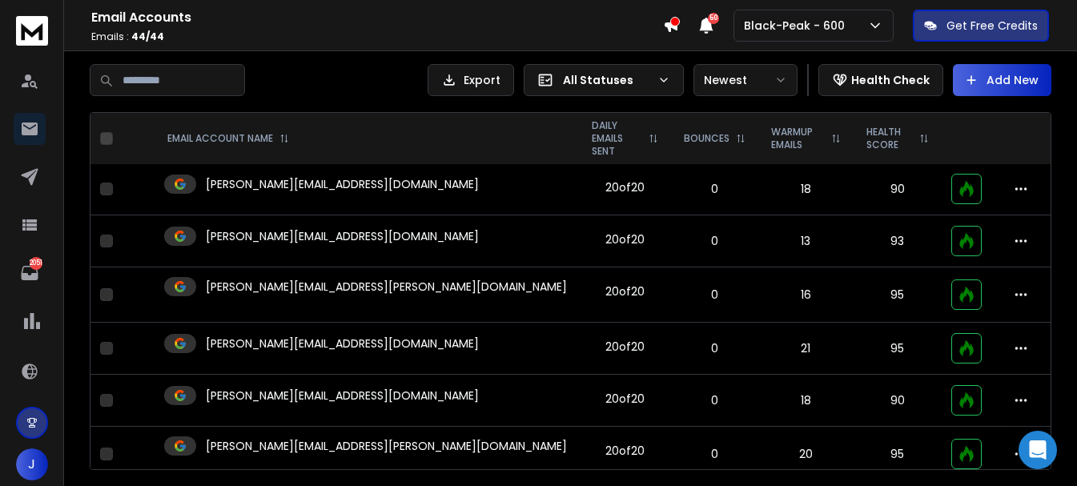
click at [328, 336] on p "[PERSON_NAME][EMAIL_ADDRESS][DOMAIN_NAME]" at bounding box center [342, 344] width 273 height 16
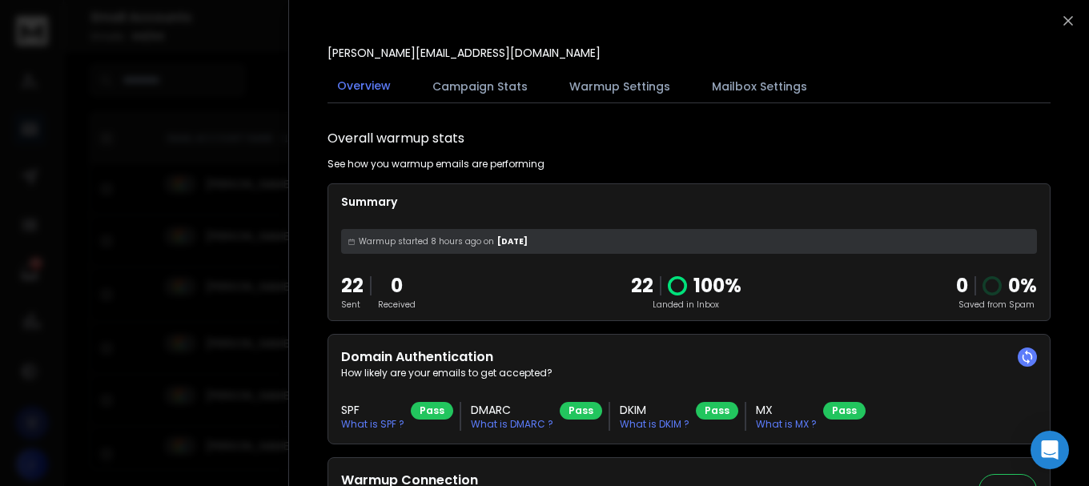
click at [657, 89] on button "Warmup Settings" at bounding box center [620, 86] width 120 height 35
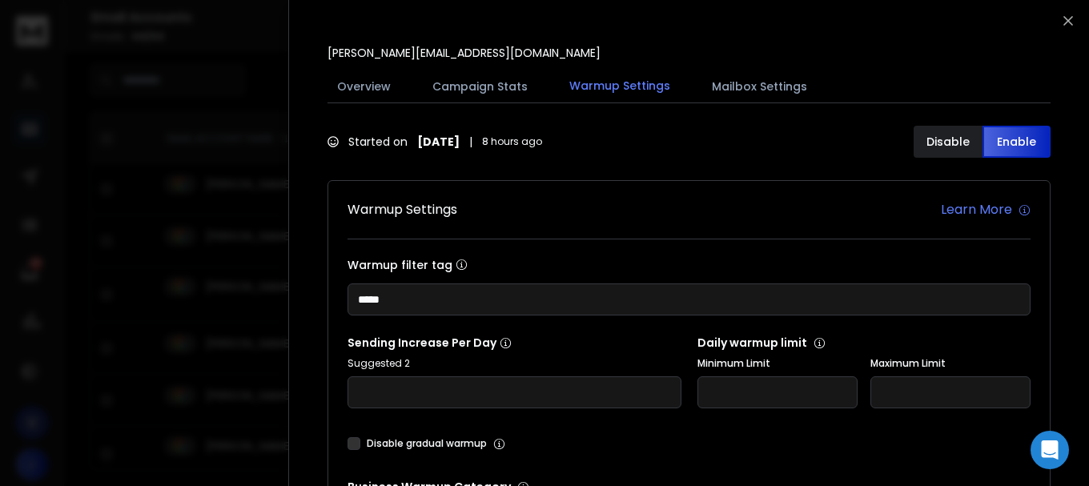
click at [743, 77] on button "Mailbox Settings" at bounding box center [759, 86] width 115 height 35
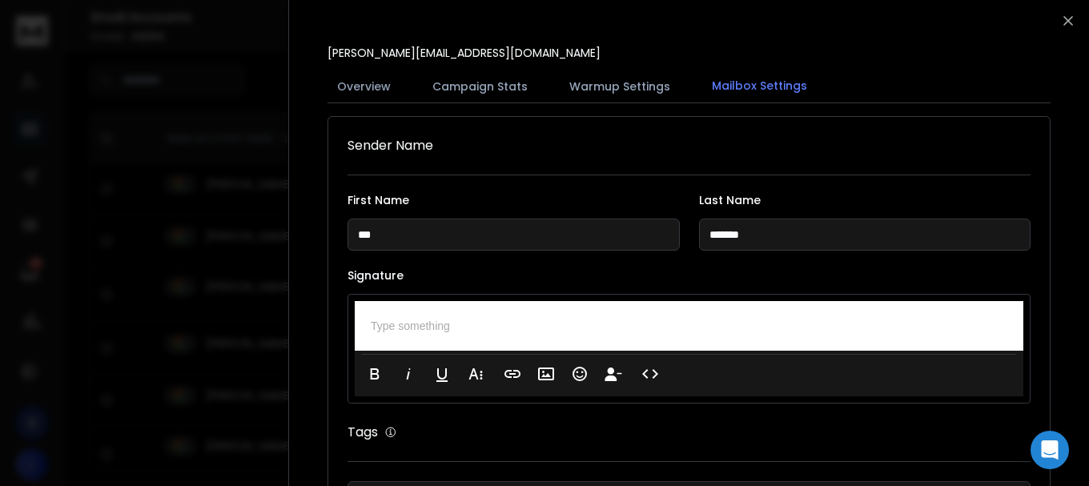
click at [655, 87] on button "Warmup Settings" at bounding box center [620, 86] width 120 height 35
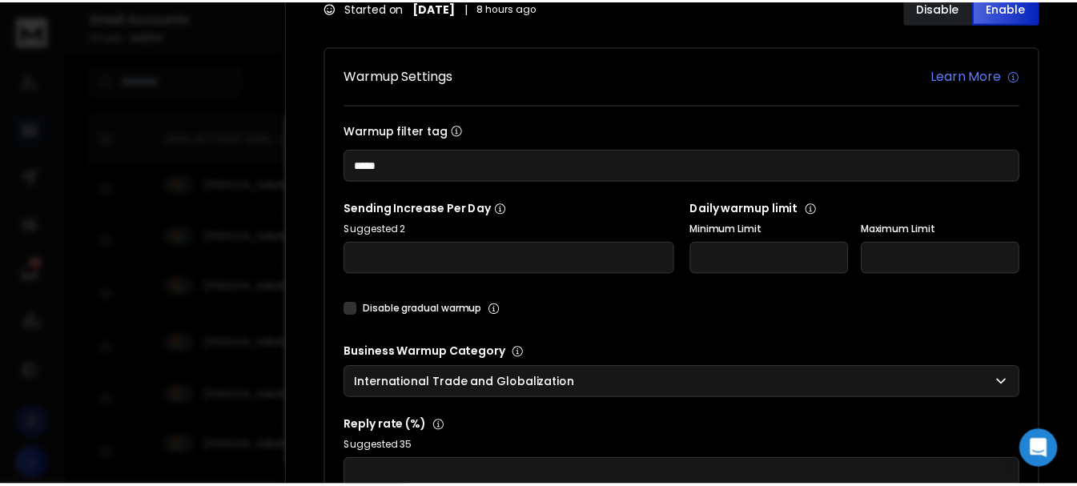
scroll to position [107, 0]
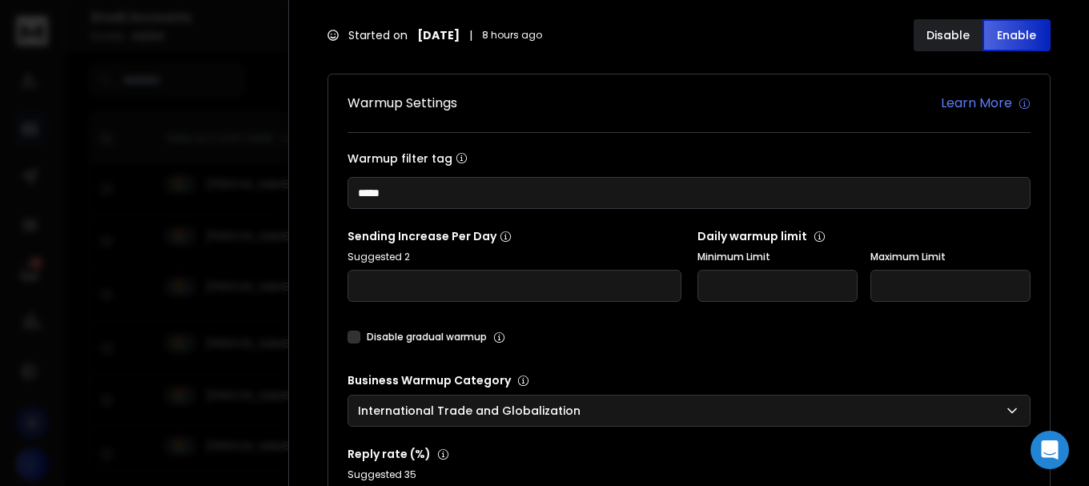
click at [254, 259] on div at bounding box center [544, 243] width 1089 height 486
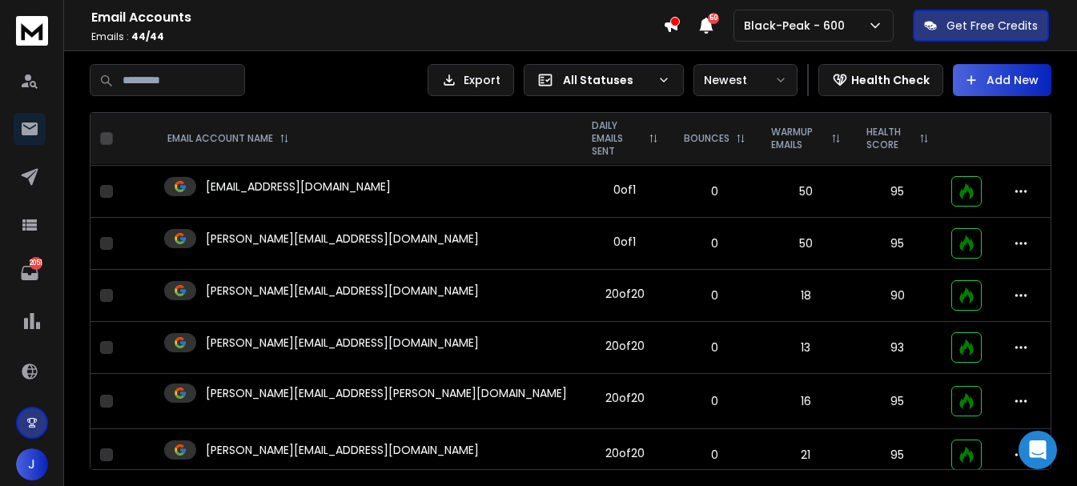
scroll to position [0, 0]
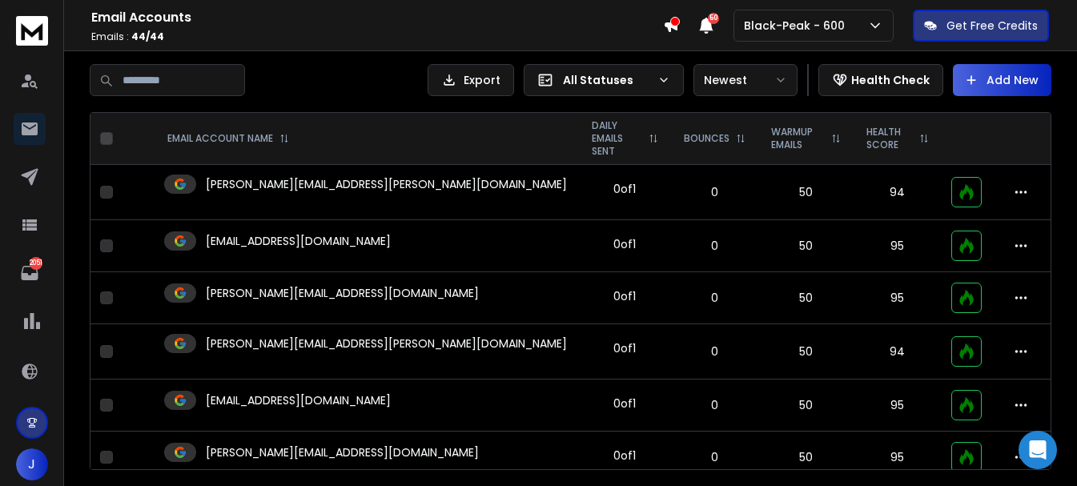
click at [106, 189] on button "button" at bounding box center [106, 192] width 13 height 13
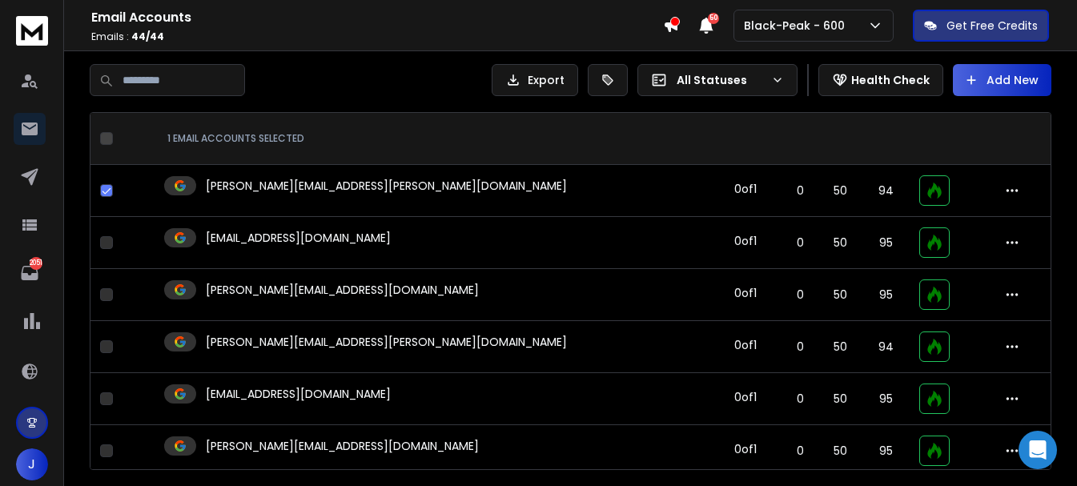
click at [110, 241] on button "button" at bounding box center [106, 242] width 13 height 13
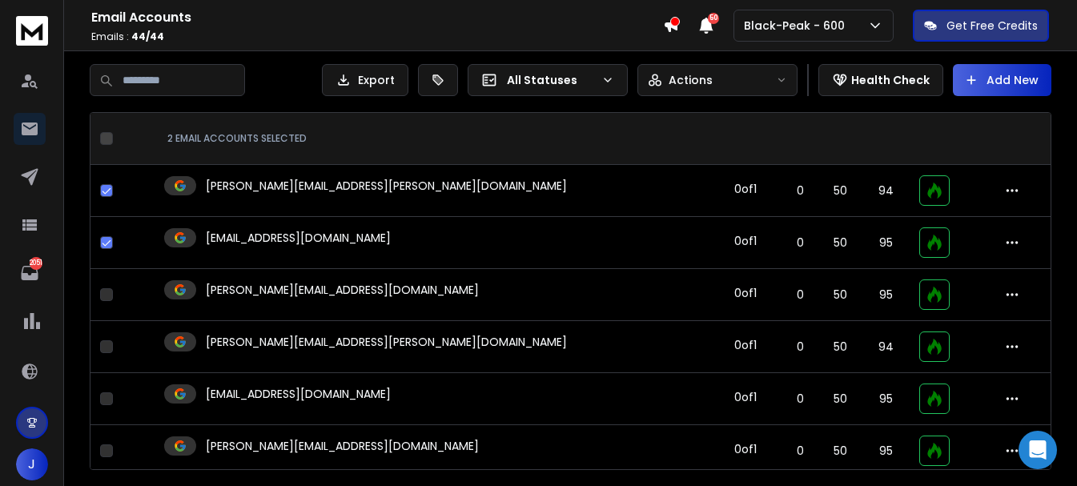
click at [107, 295] on button "button" at bounding box center [106, 294] width 13 height 13
drag, startPoint x: 107, startPoint y: 347, endPoint x: 103, endPoint y: 396, distance: 49.0
click at [107, 348] on button "button" at bounding box center [106, 346] width 13 height 13
click at [108, 400] on button "button" at bounding box center [106, 398] width 13 height 13
click at [107, 445] on button "button" at bounding box center [106, 450] width 13 height 13
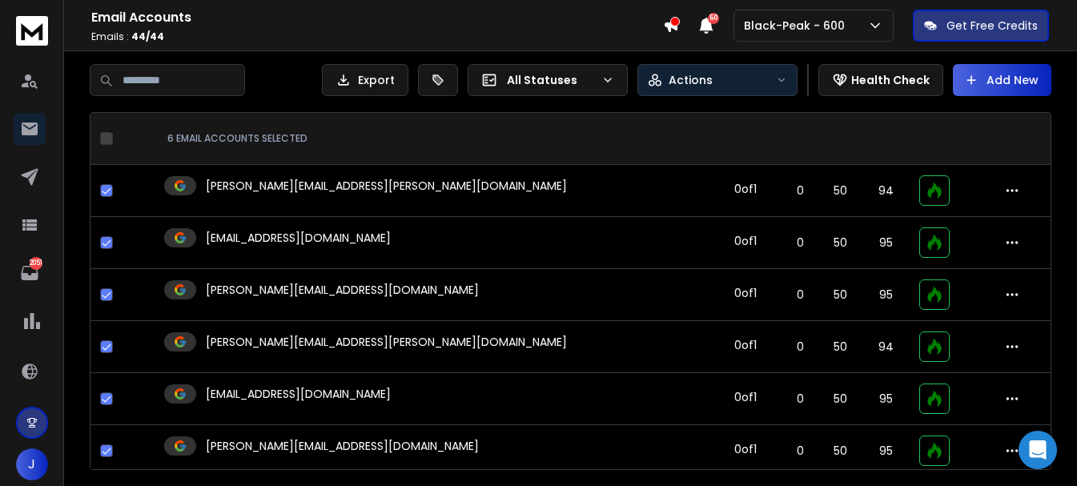
click at [757, 91] on button "Actions" at bounding box center [717, 80] width 160 height 32
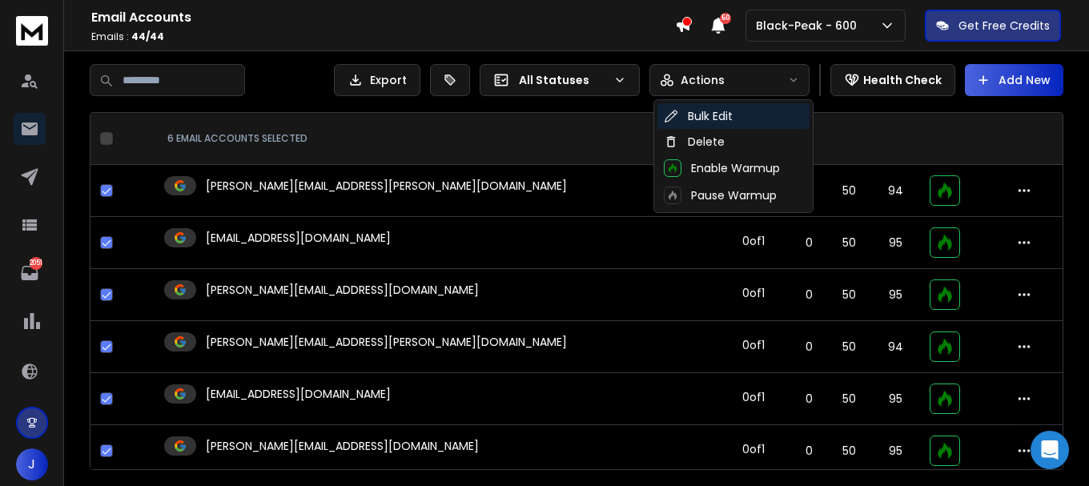
click at [728, 125] on div "Bulk Edit" at bounding box center [733, 116] width 152 height 26
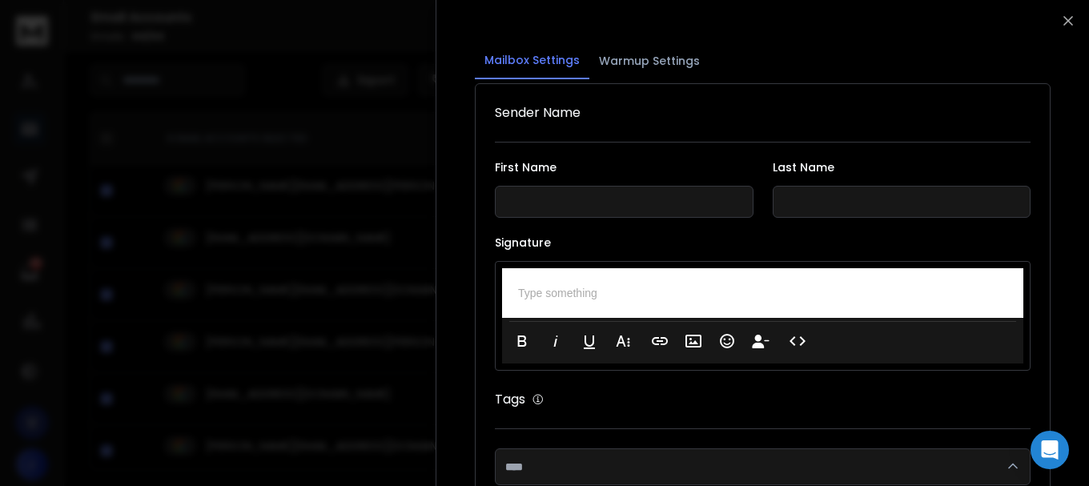
click at [635, 67] on button "Warmup Settings" at bounding box center [649, 60] width 120 height 35
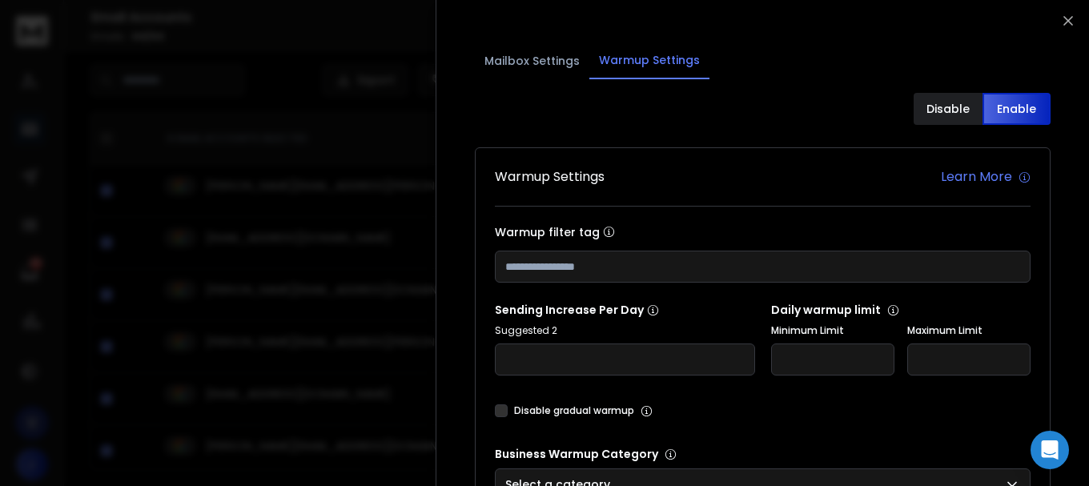
click at [528, 59] on button "Mailbox Settings" at bounding box center [532, 60] width 115 height 35
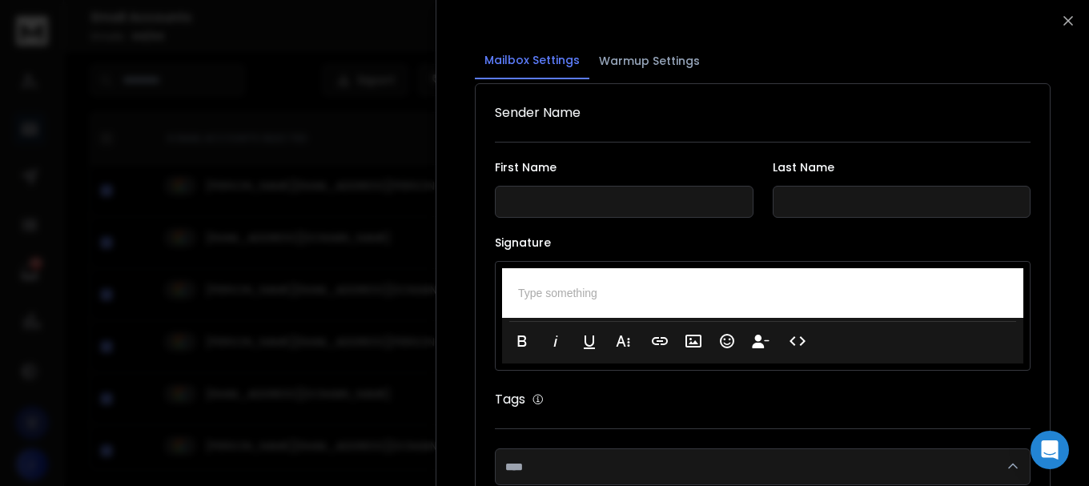
click at [327, 199] on div at bounding box center [544, 243] width 1089 height 486
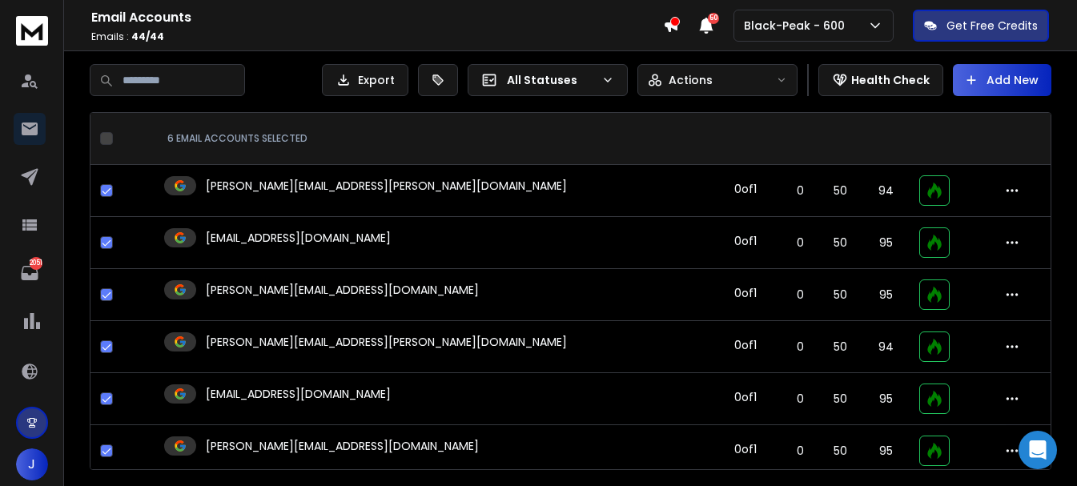
click at [320, 183] on p "[PERSON_NAME][EMAIL_ADDRESS][PERSON_NAME][DOMAIN_NAME]" at bounding box center [386, 186] width 361 height 16
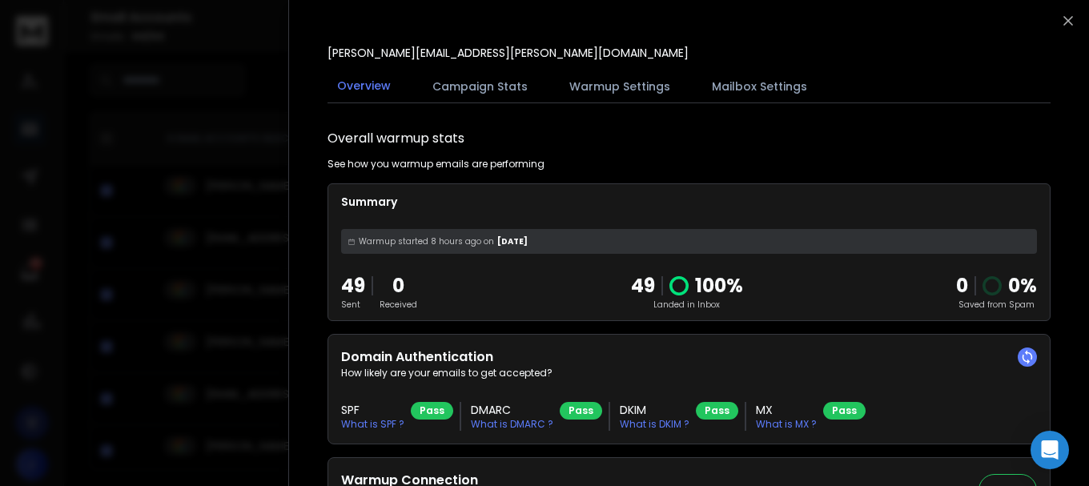
click at [593, 78] on button "Warmup Settings" at bounding box center [620, 86] width 120 height 35
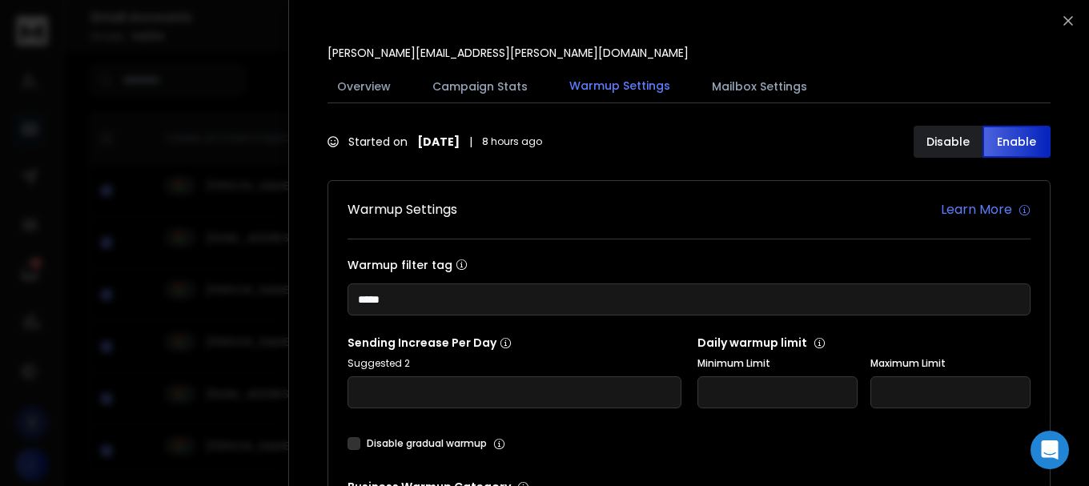
click at [251, 212] on div at bounding box center [544, 243] width 1089 height 486
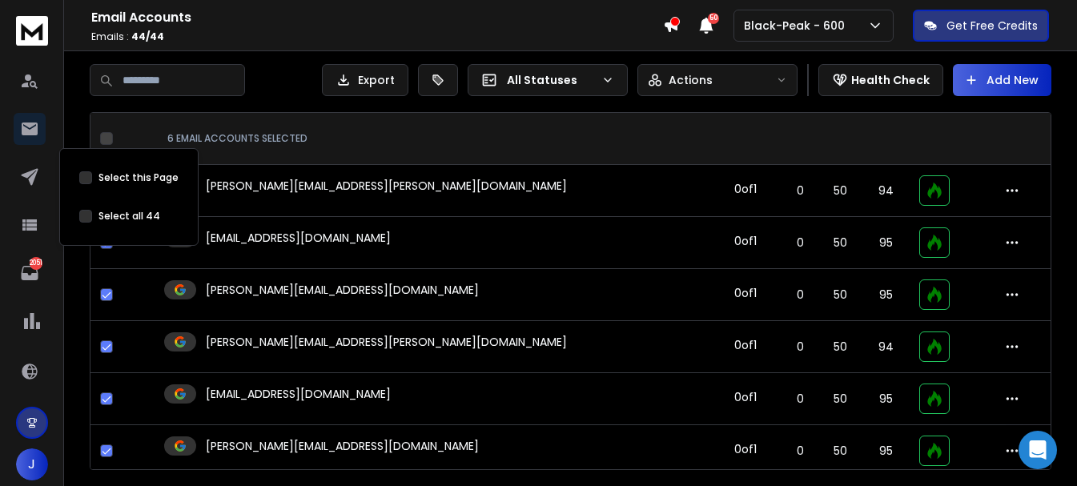
click at [105, 138] on button "Select this Page" at bounding box center [106, 138] width 13 height 13
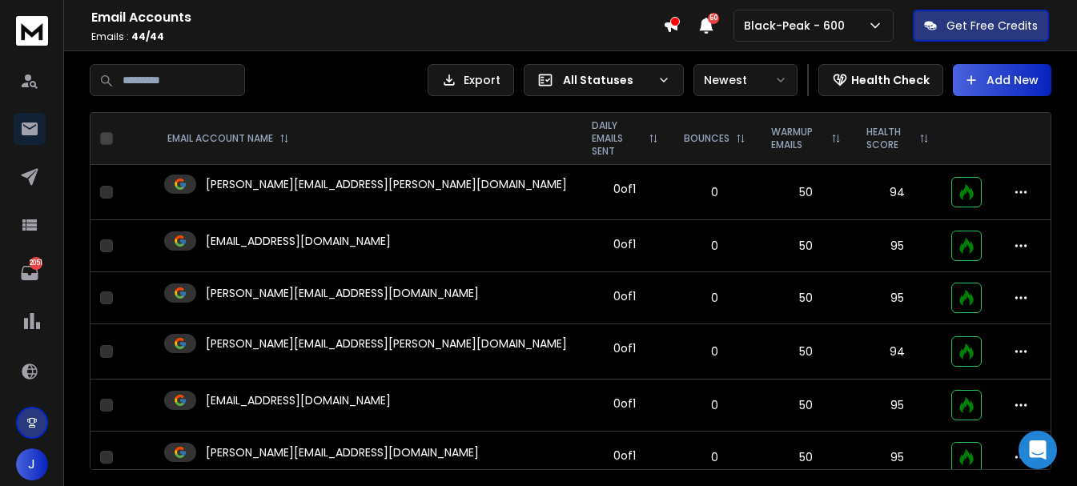
click at [270, 180] on p "[PERSON_NAME][EMAIL_ADDRESS][PERSON_NAME][DOMAIN_NAME]" at bounding box center [386, 184] width 361 height 16
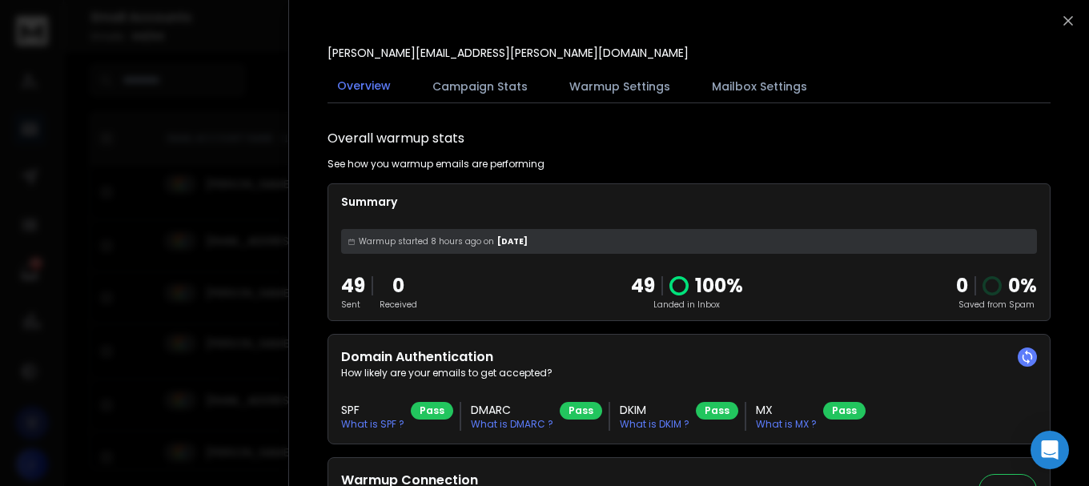
click at [633, 77] on button "Warmup Settings" at bounding box center [620, 86] width 120 height 35
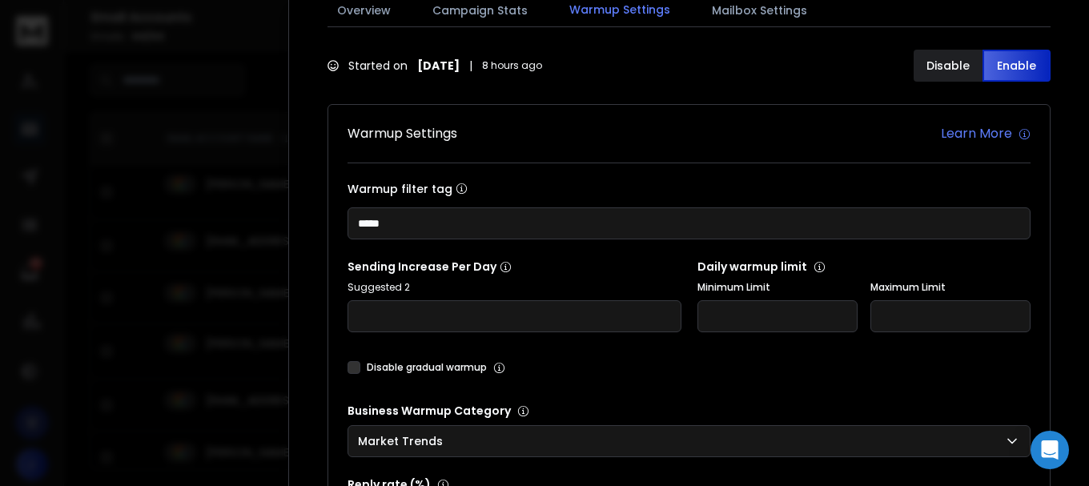
scroll to position [107, 0]
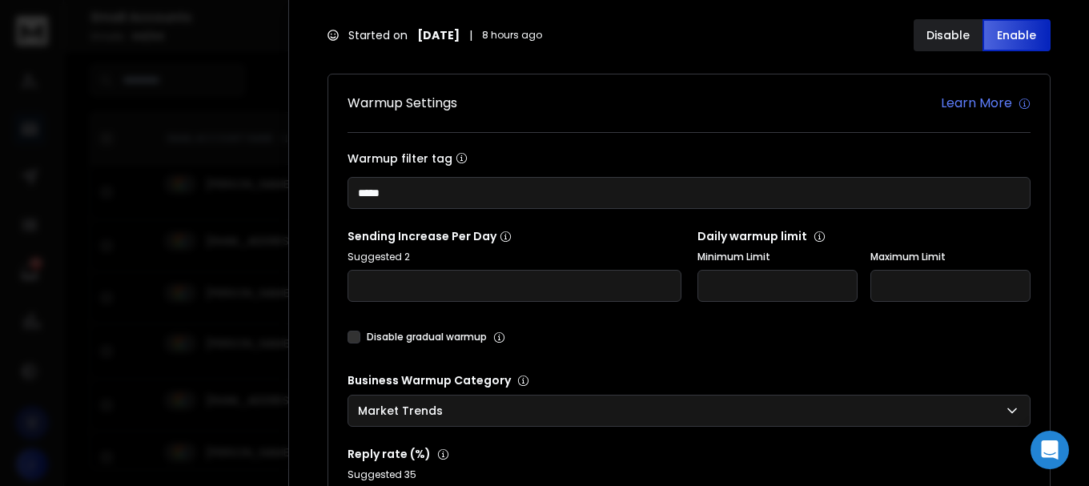
drag, startPoint x: 382, startPoint y: 284, endPoint x: 355, endPoint y: 287, distance: 27.3
click at [355, 287] on input "*" at bounding box center [515, 286] width 334 height 32
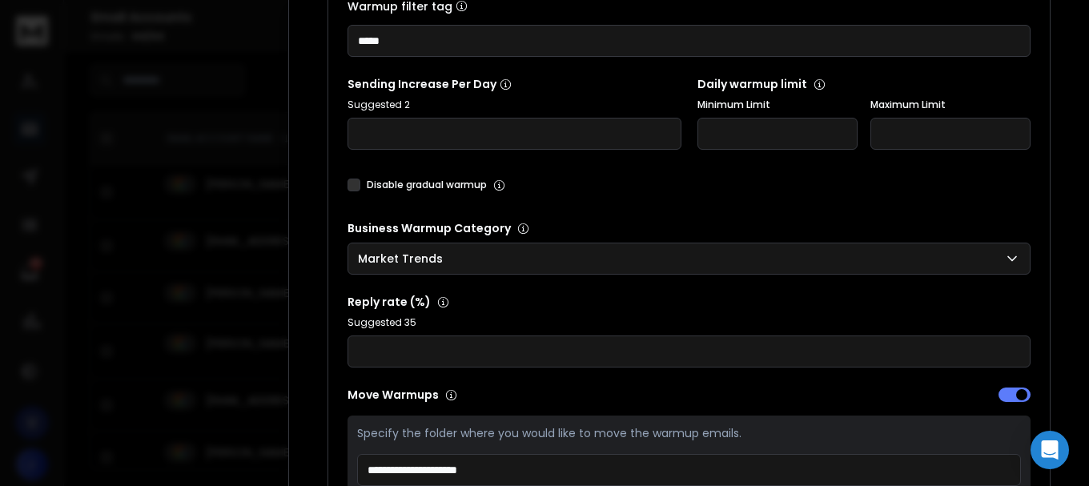
scroll to position [507, 0]
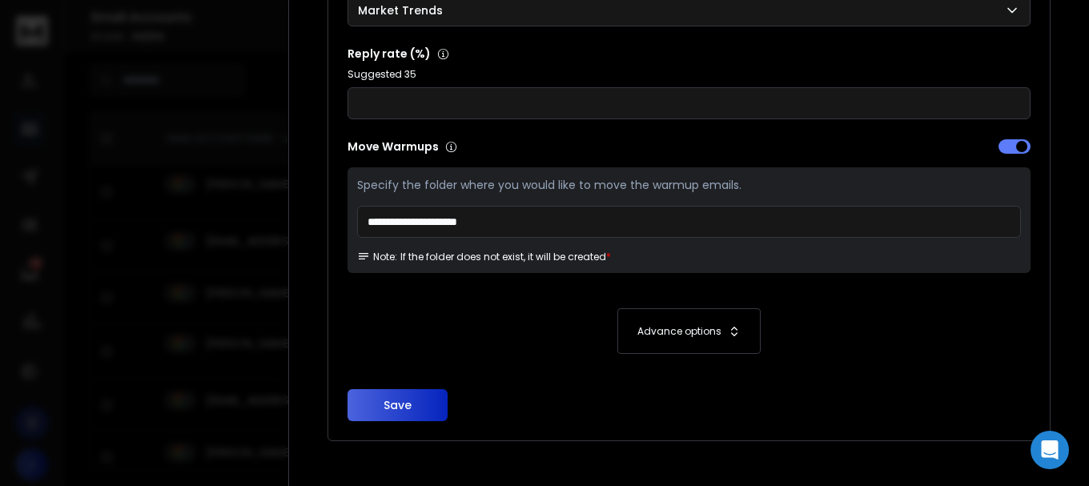
type input "*"
click at [407, 403] on button "Save" at bounding box center [398, 405] width 100 height 32
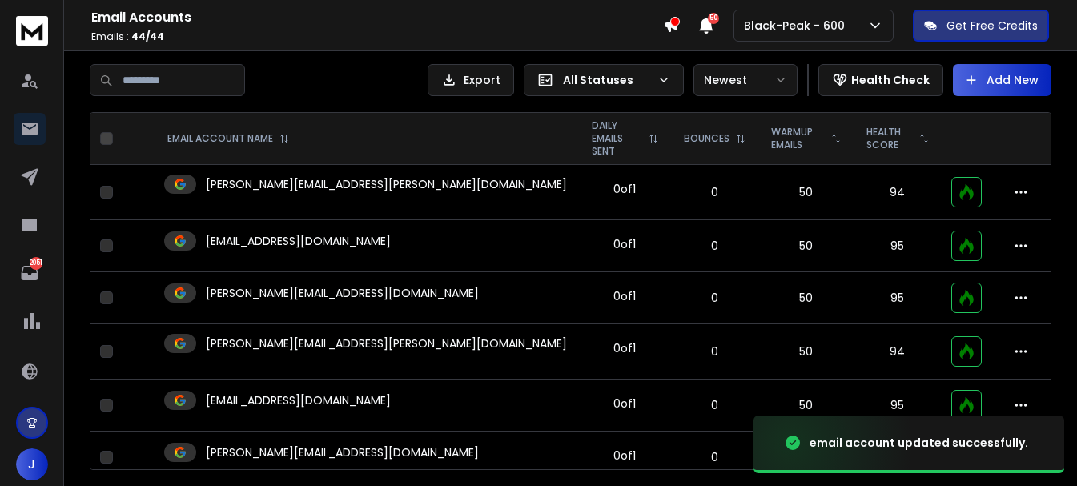
click at [250, 234] on p "[EMAIL_ADDRESS][DOMAIN_NAME]" at bounding box center [298, 241] width 185 height 16
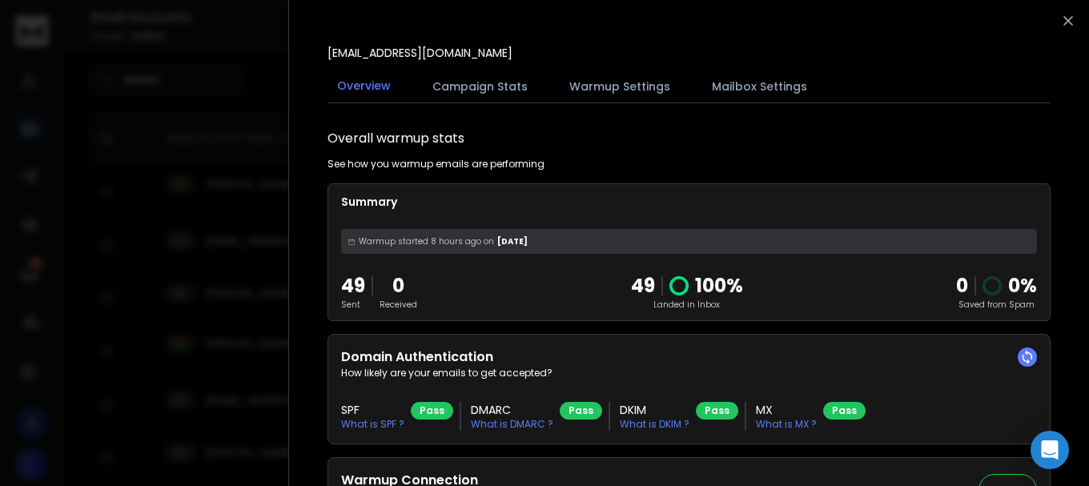
click at [493, 79] on button "Campaign Stats" at bounding box center [480, 86] width 115 height 35
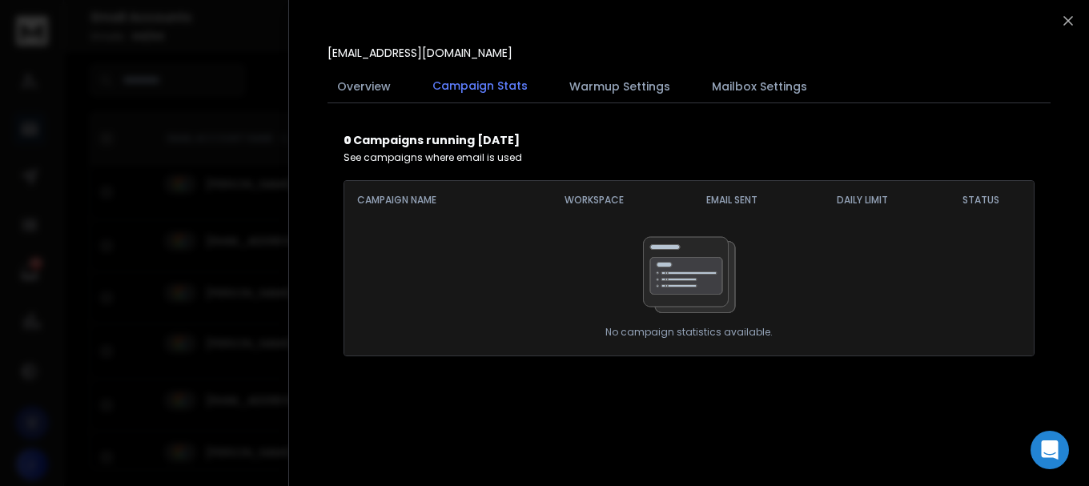
click at [629, 78] on button "Warmup Settings" at bounding box center [620, 86] width 120 height 35
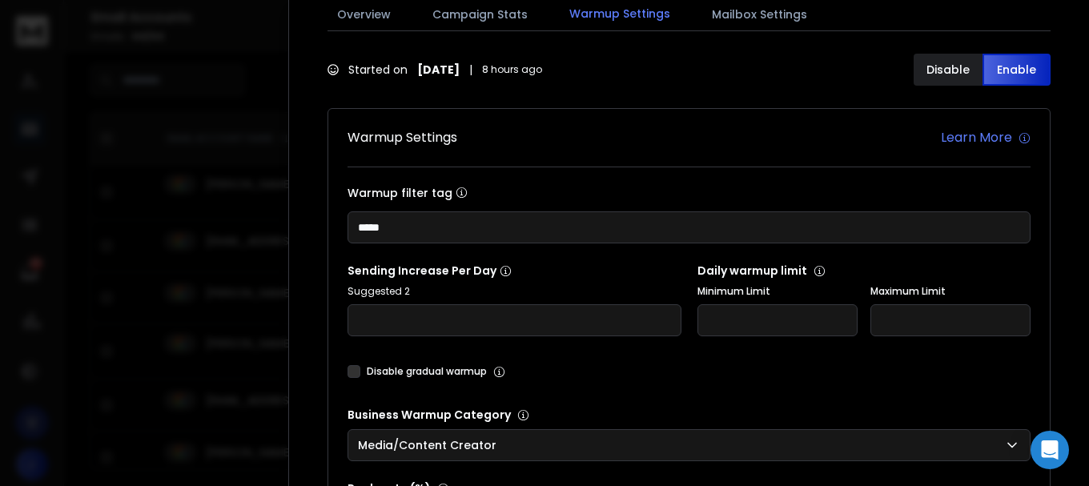
scroll to position [107, 0]
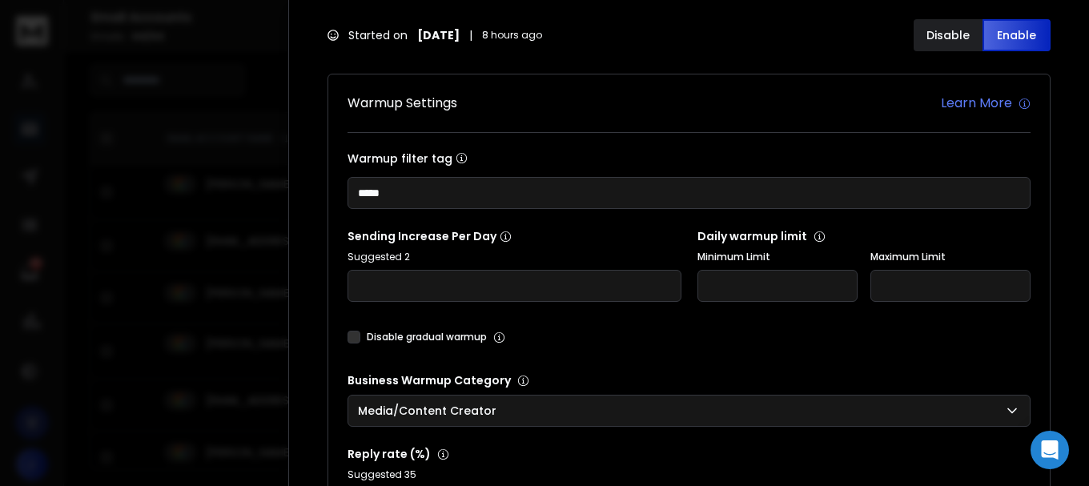
click at [348, 287] on input "*" at bounding box center [515, 286] width 334 height 32
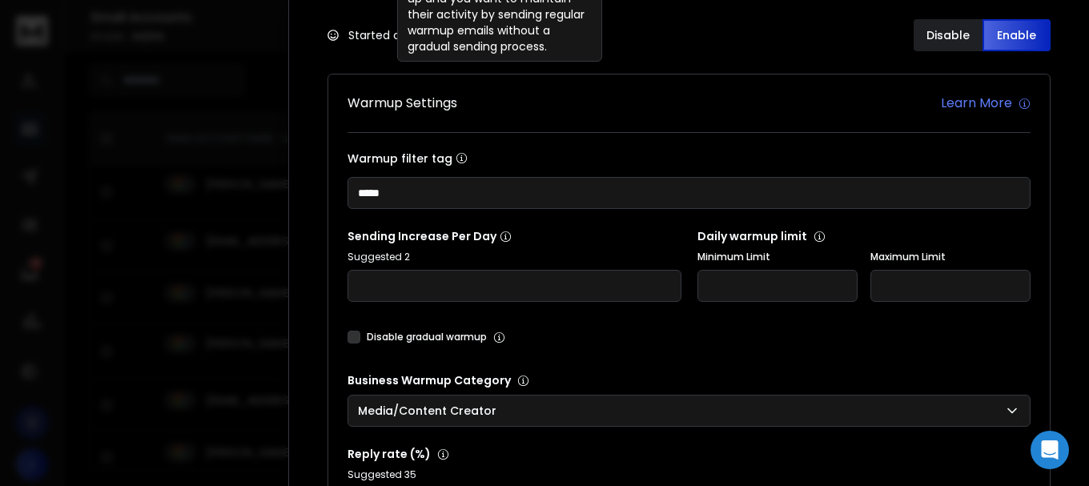
scroll to position [507, 0]
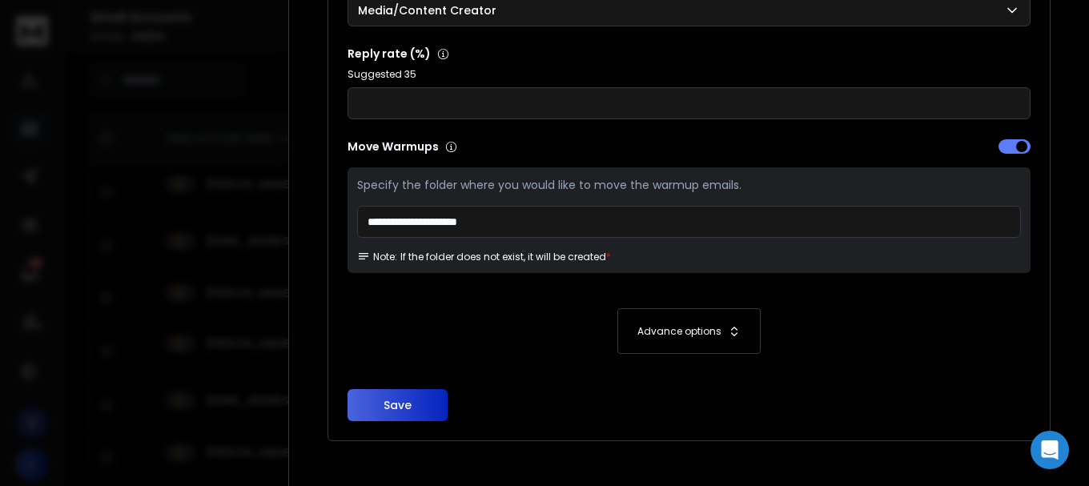
type input "*"
click at [376, 405] on button "Save" at bounding box center [398, 405] width 100 height 32
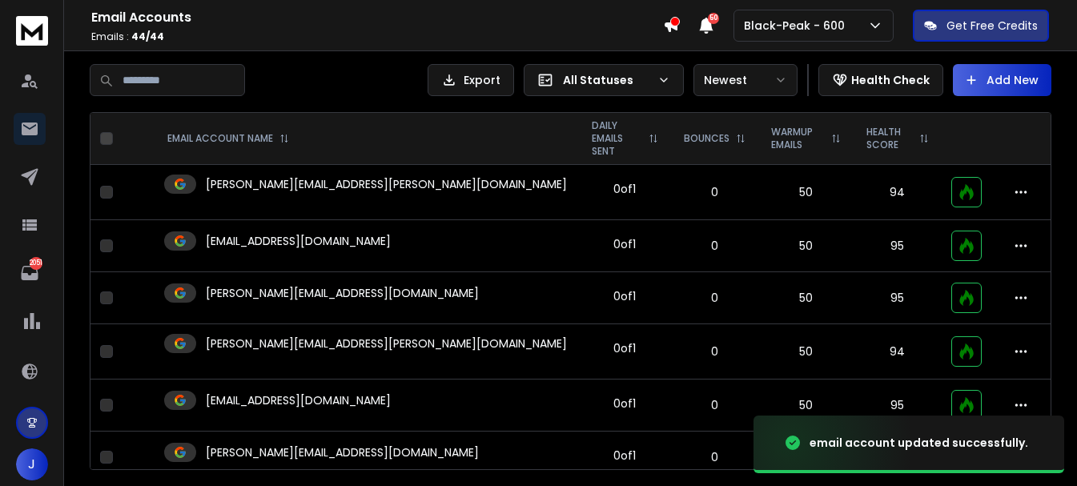
click at [258, 287] on p "[PERSON_NAME][EMAIL_ADDRESS][DOMAIN_NAME]" at bounding box center [342, 293] width 273 height 16
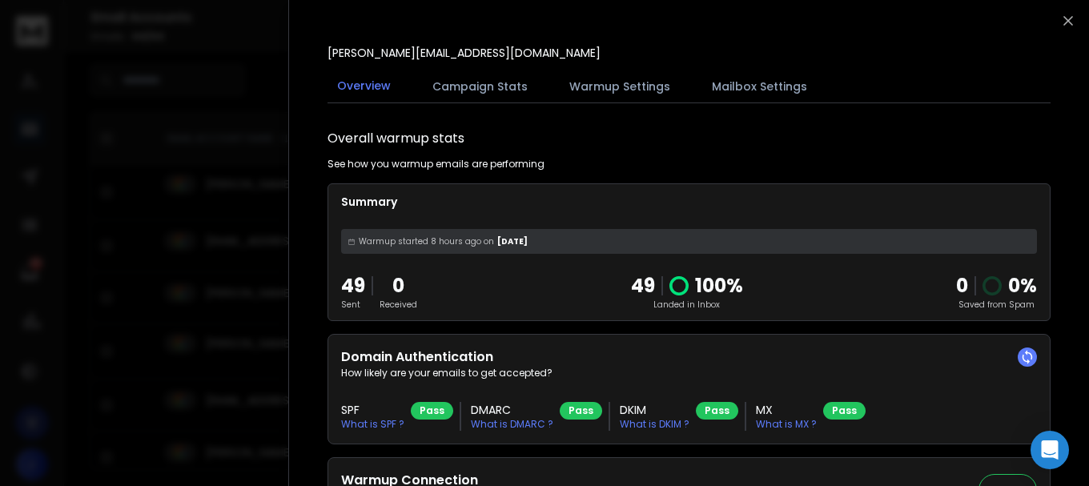
click at [738, 73] on button "Mailbox Settings" at bounding box center [759, 86] width 115 height 35
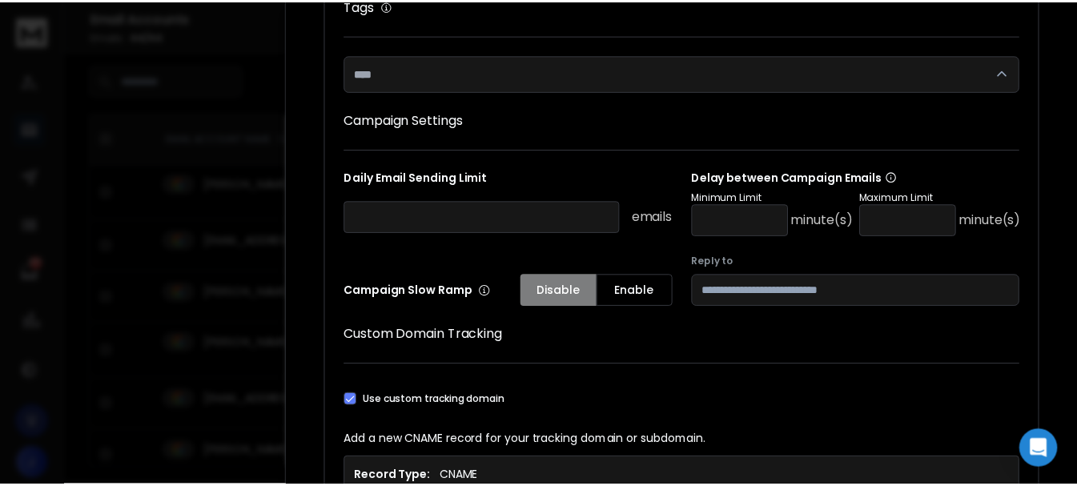
scroll to position [0, 0]
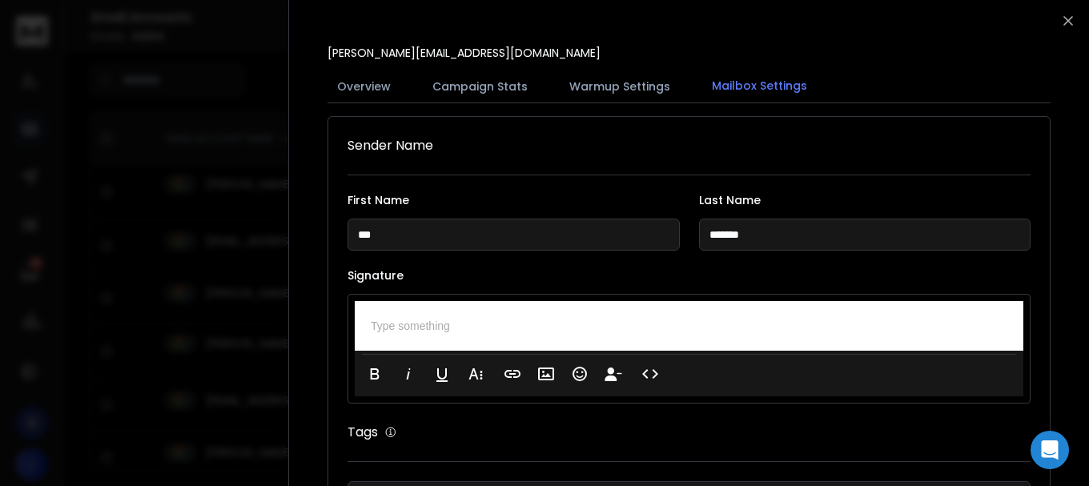
click at [257, 245] on div at bounding box center [544, 243] width 1089 height 486
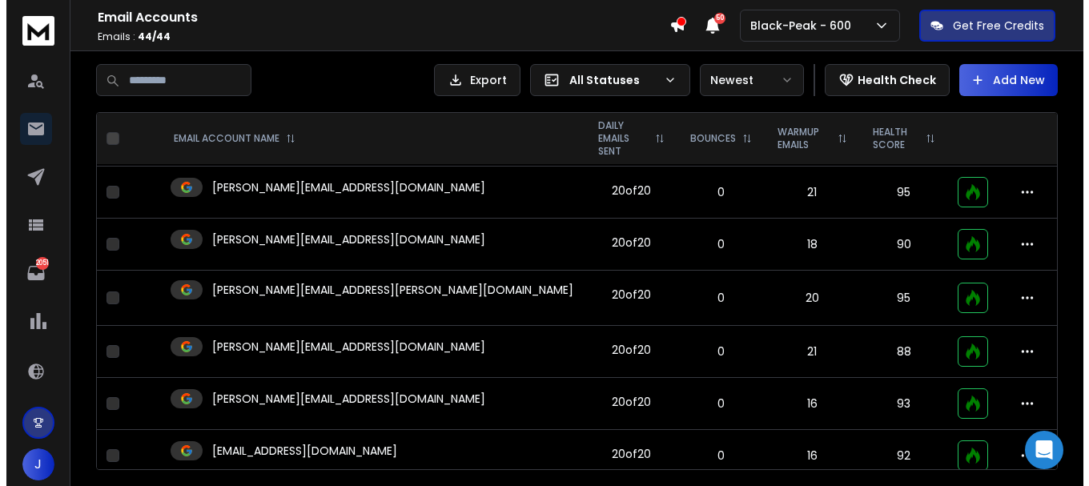
scroll to position [641, 0]
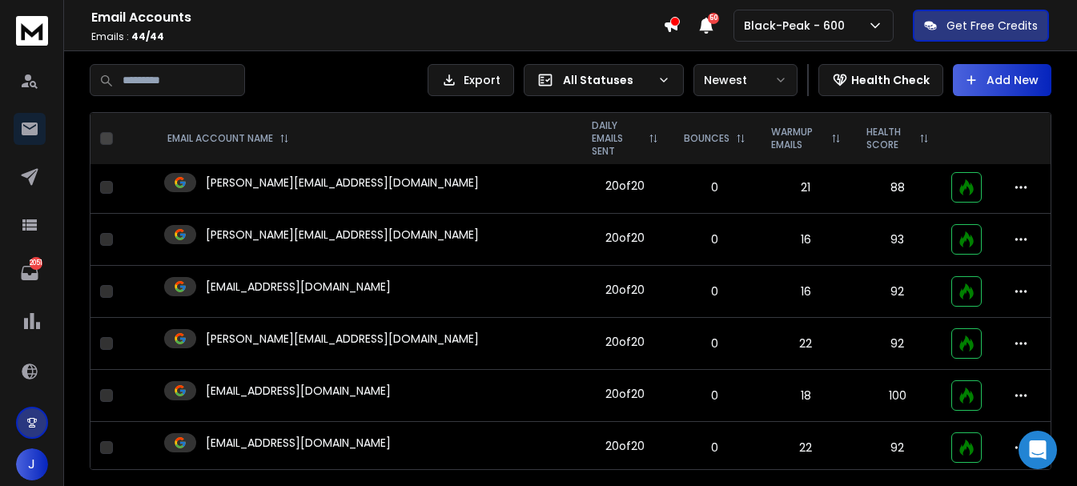
click at [240, 279] on p "[EMAIL_ADDRESS][DOMAIN_NAME]" at bounding box center [298, 287] width 185 height 16
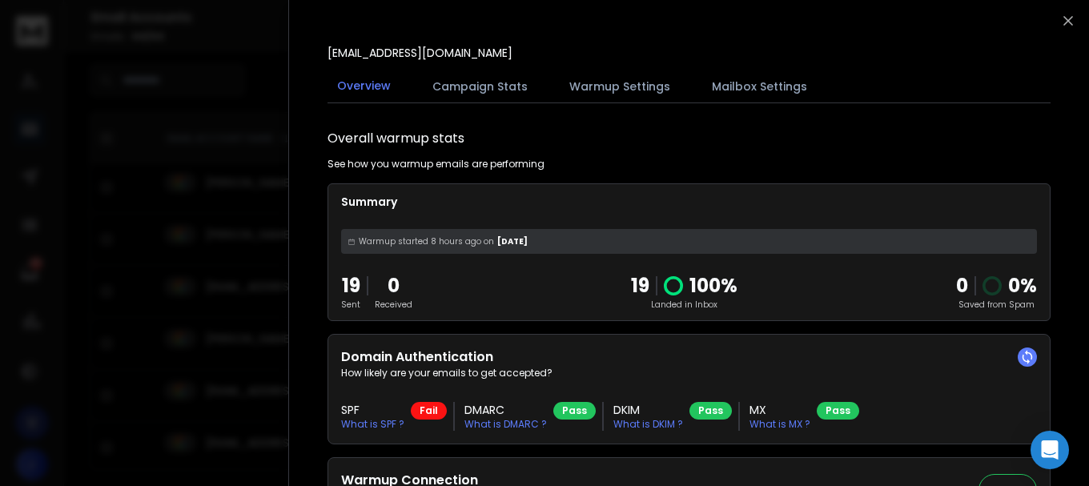
click at [621, 84] on button "Warmup Settings" at bounding box center [620, 86] width 120 height 35
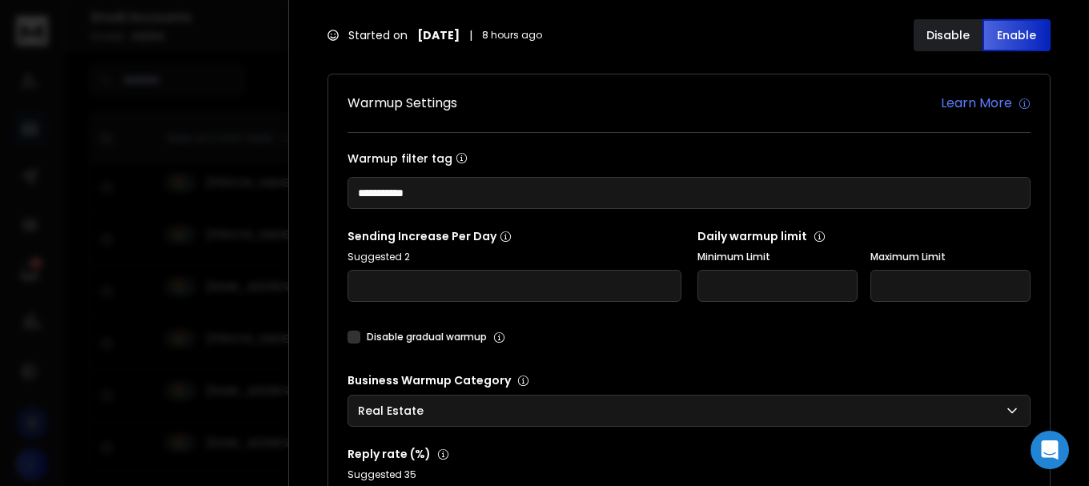
scroll to position [0, 0]
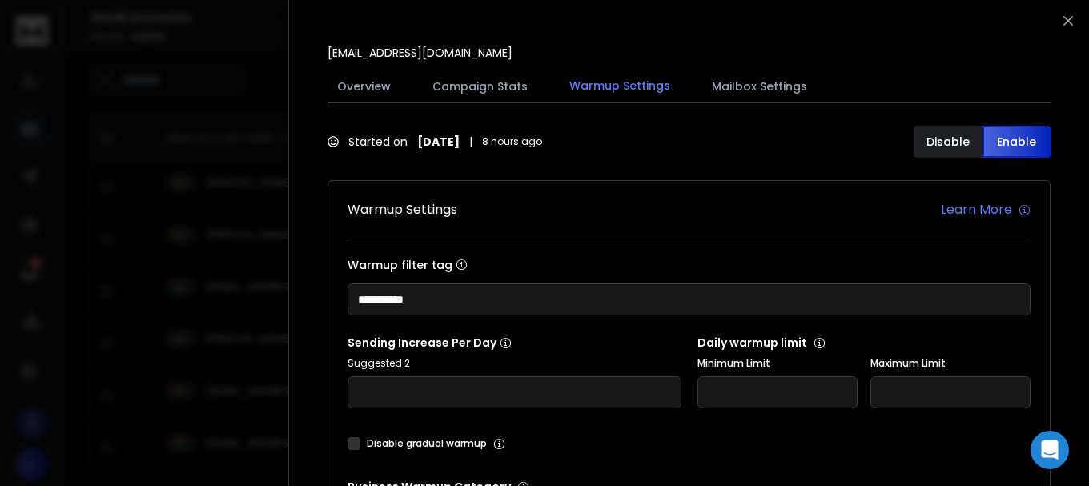
click at [743, 78] on button "Mailbox Settings" at bounding box center [759, 86] width 115 height 35
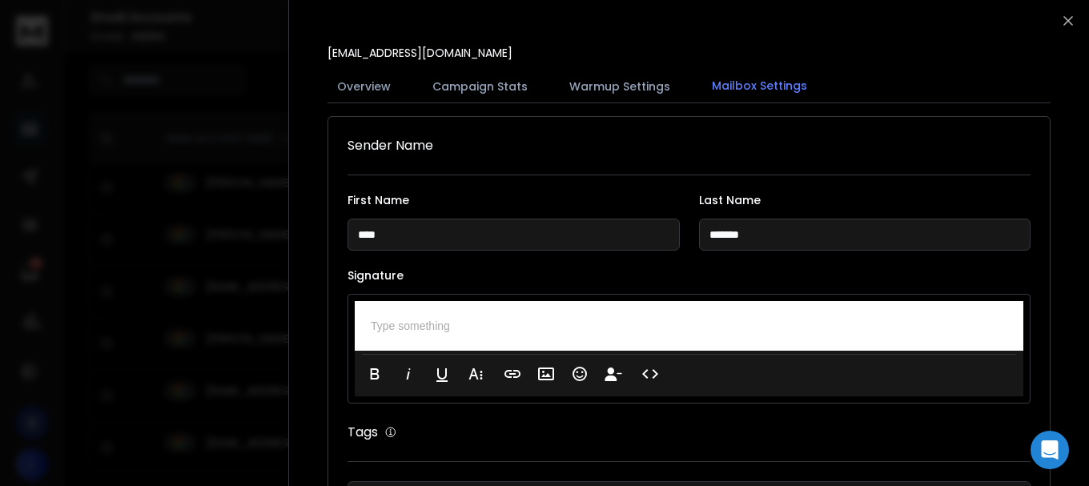
click at [600, 77] on button "Warmup Settings" at bounding box center [620, 86] width 120 height 35
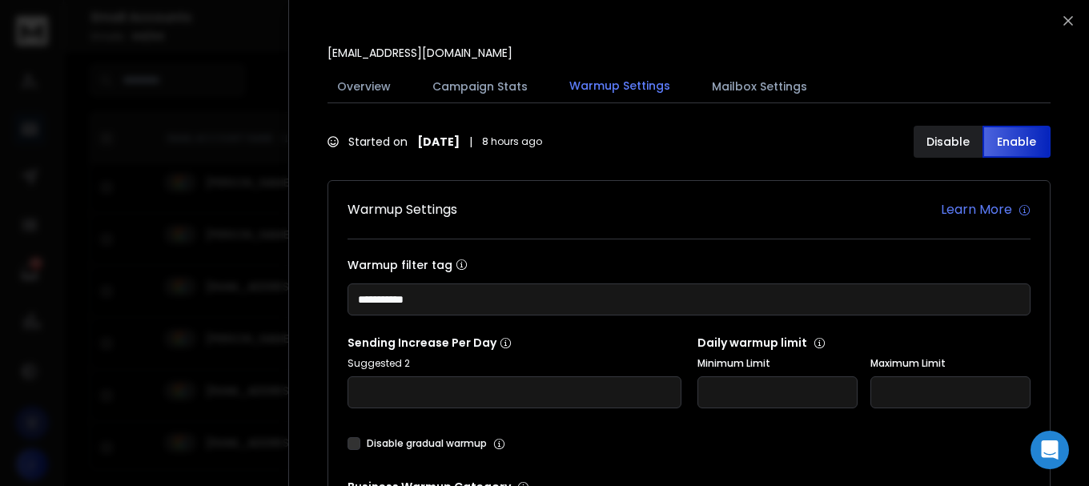
click at [734, 86] on button "Mailbox Settings" at bounding box center [759, 86] width 115 height 35
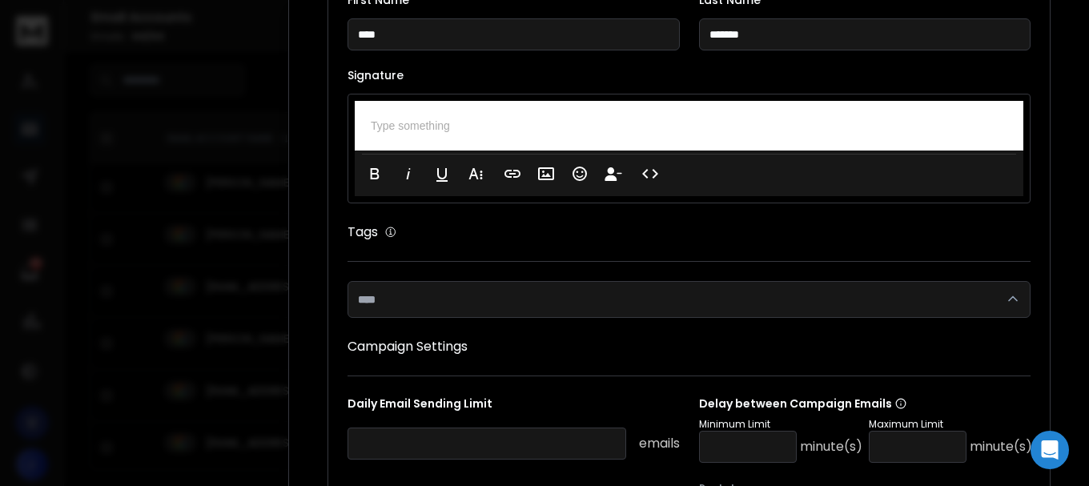
scroll to position [427, 0]
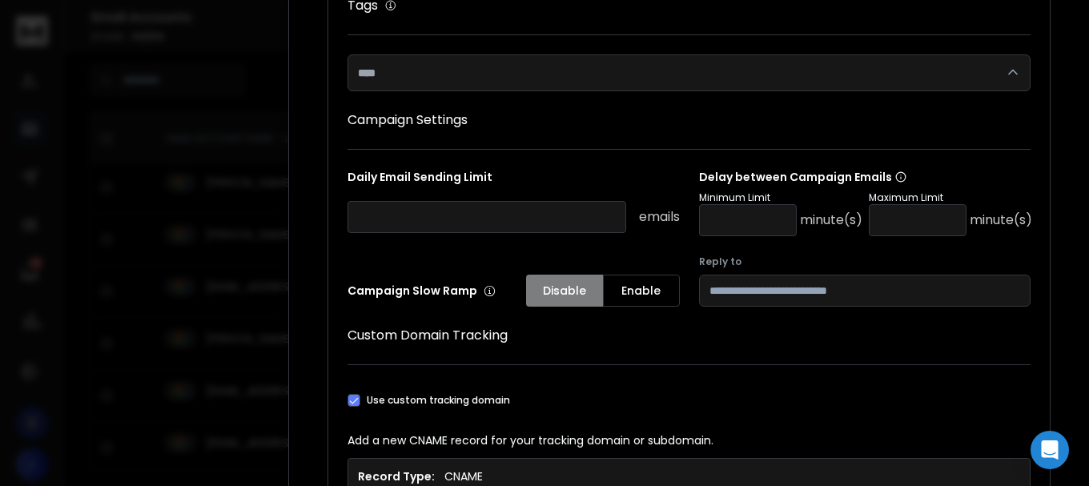
click at [246, 239] on div at bounding box center [544, 243] width 1089 height 486
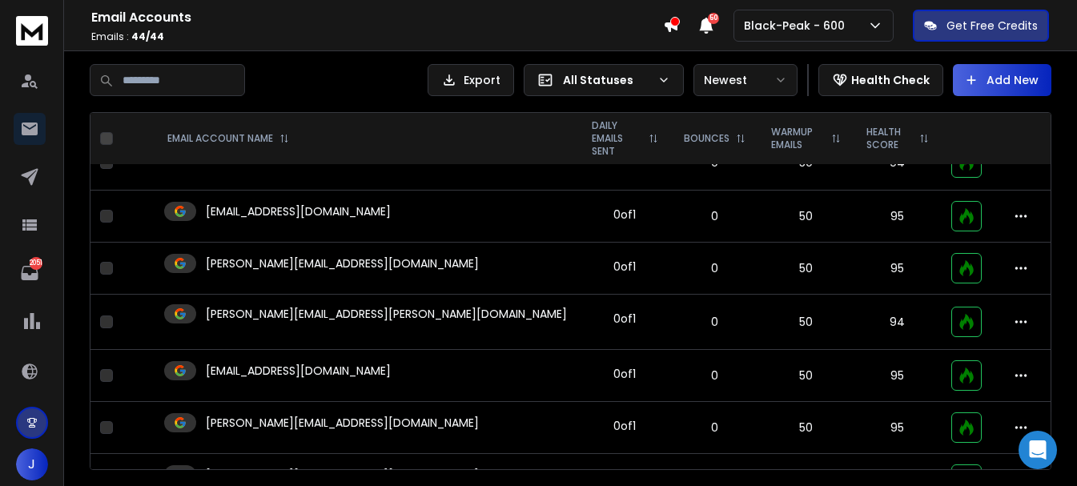
scroll to position [0, 0]
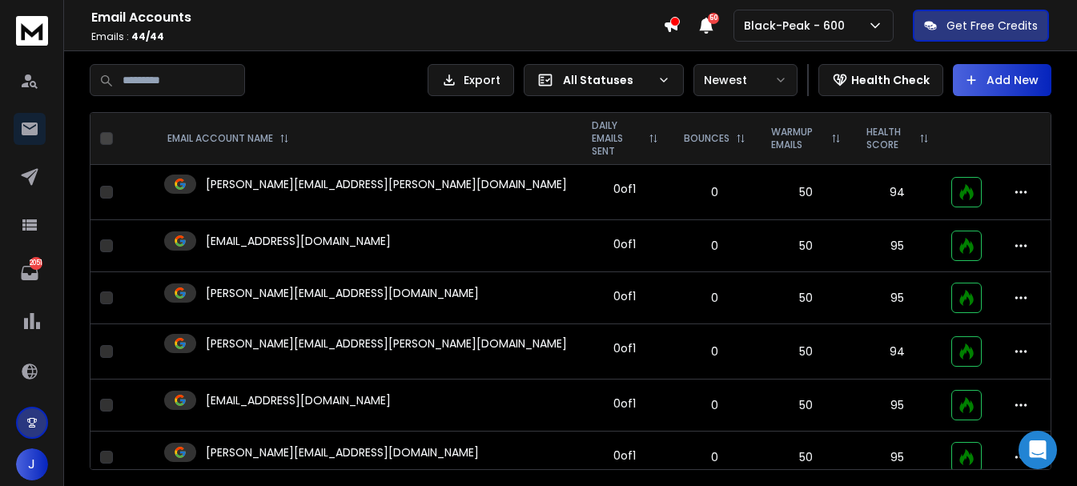
click at [103, 191] on button "button" at bounding box center [106, 192] width 13 height 13
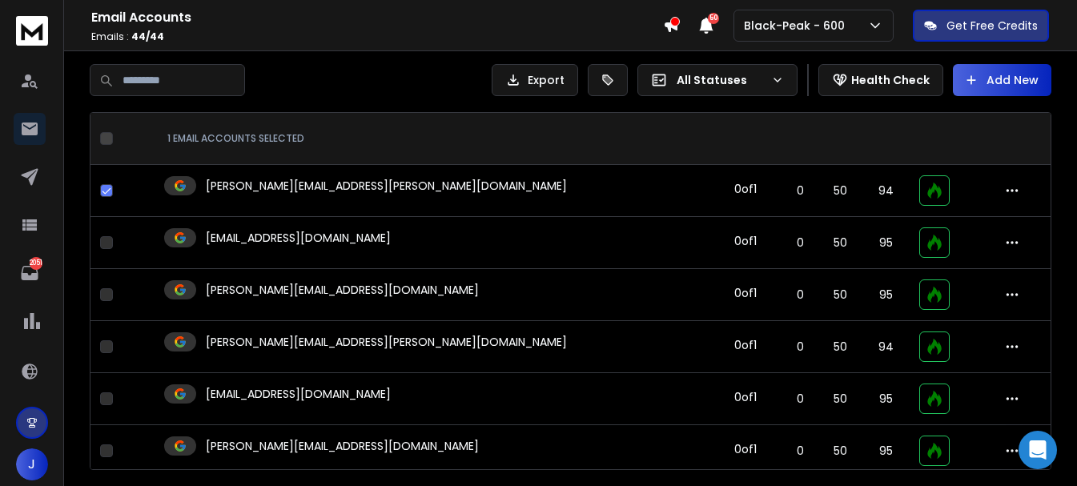
click at [107, 238] on button "button" at bounding box center [106, 242] width 13 height 13
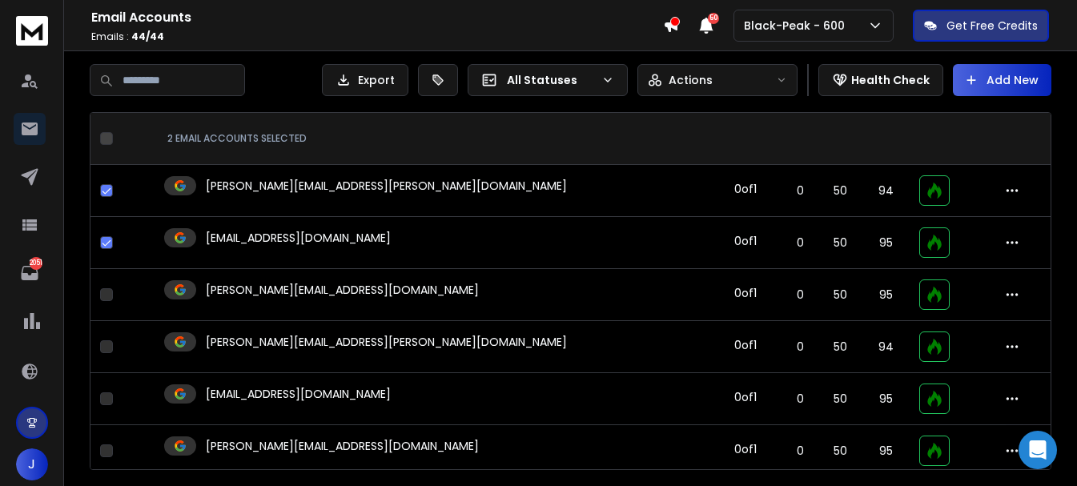
click at [102, 295] on button "button" at bounding box center [106, 294] width 13 height 13
click at [111, 345] on button "button" at bounding box center [106, 346] width 13 height 13
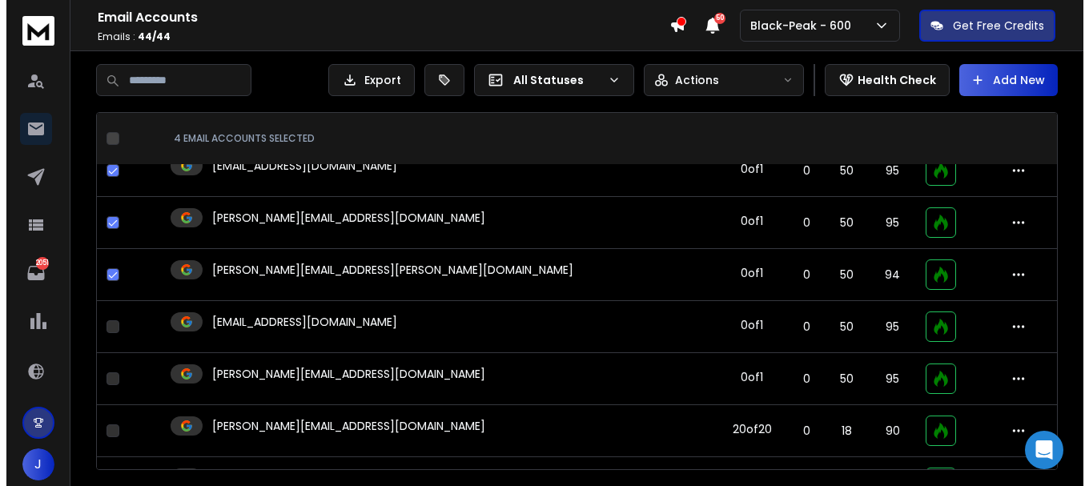
scroll to position [107, 0]
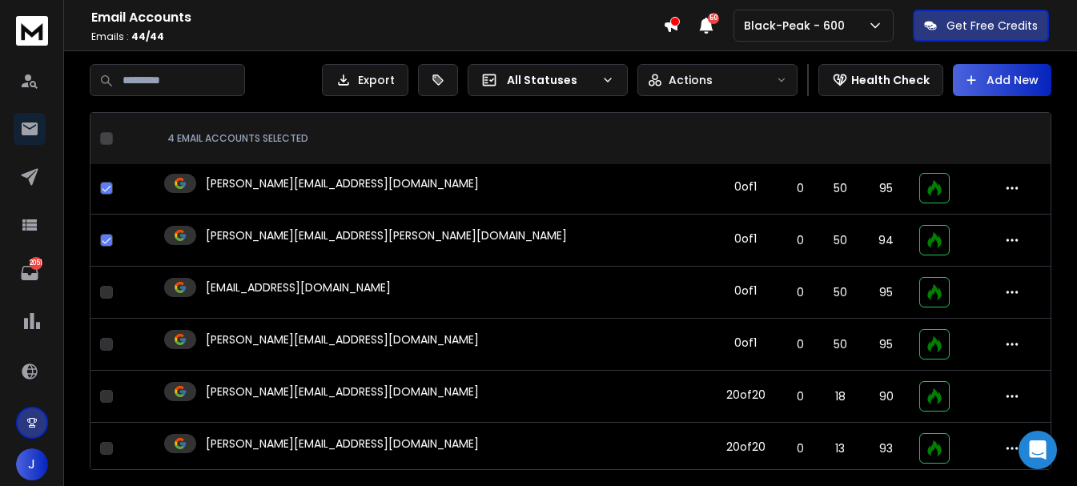
click at [102, 291] on button "button" at bounding box center [106, 292] width 13 height 13
click at [105, 345] on button "button" at bounding box center [106, 344] width 13 height 13
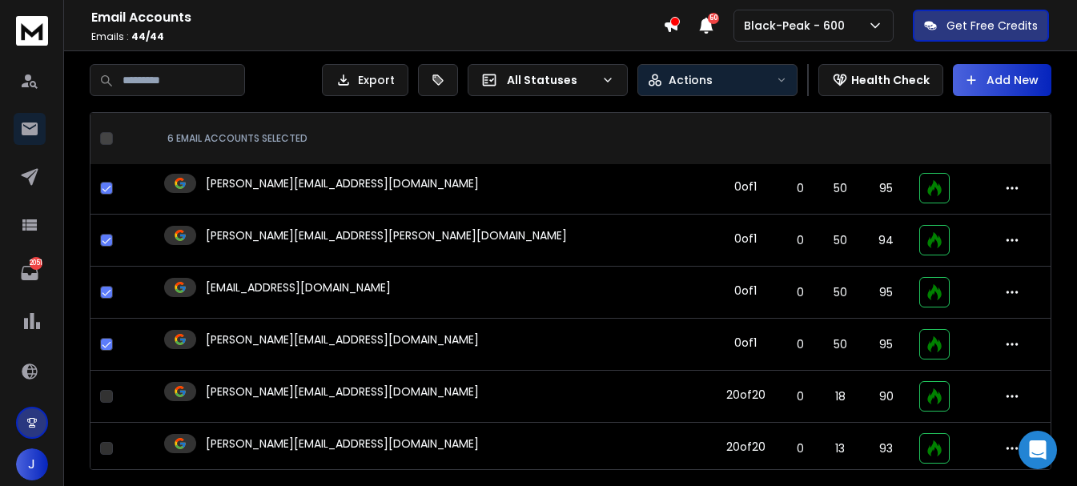
click at [730, 88] on button "Actions" at bounding box center [717, 80] width 160 height 32
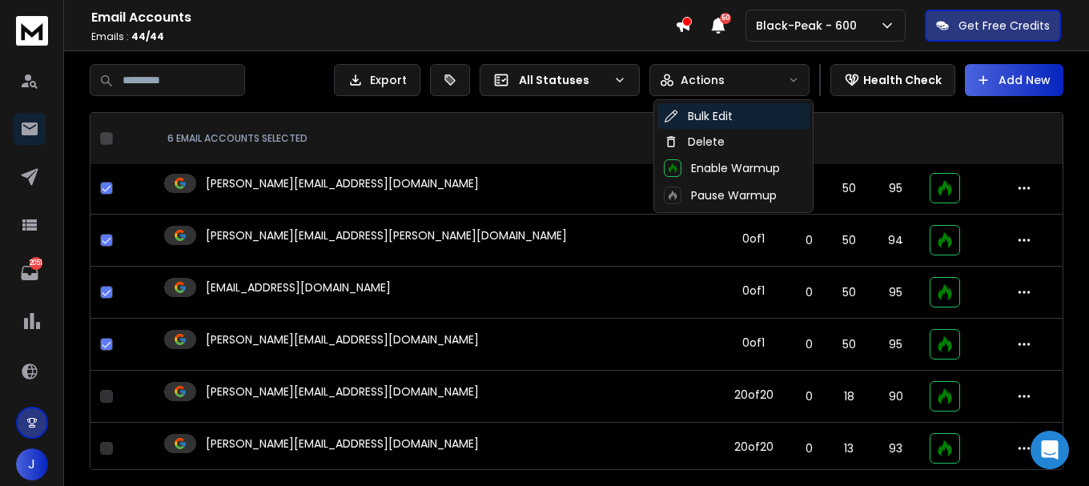
click at [719, 121] on div "Bulk Edit" at bounding box center [698, 116] width 69 height 16
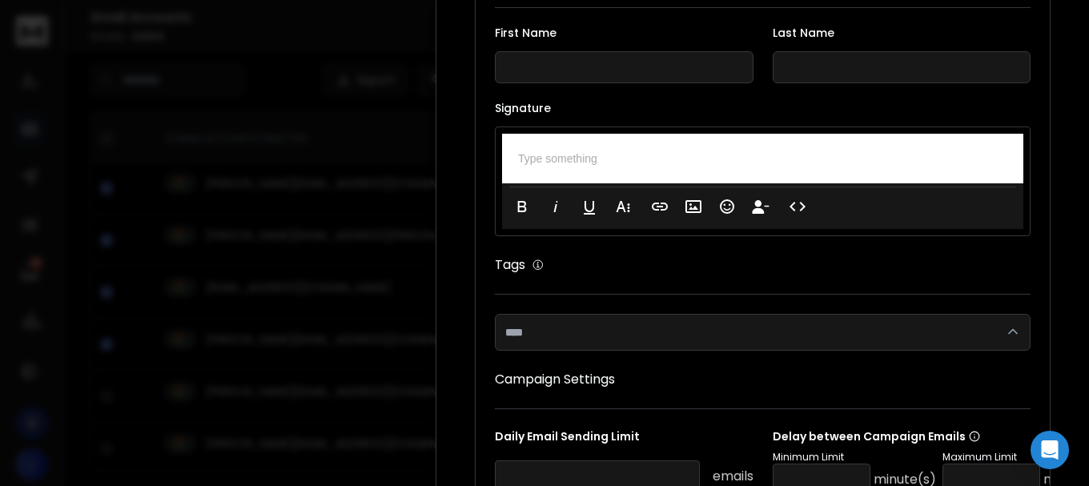
scroll to position [0, 0]
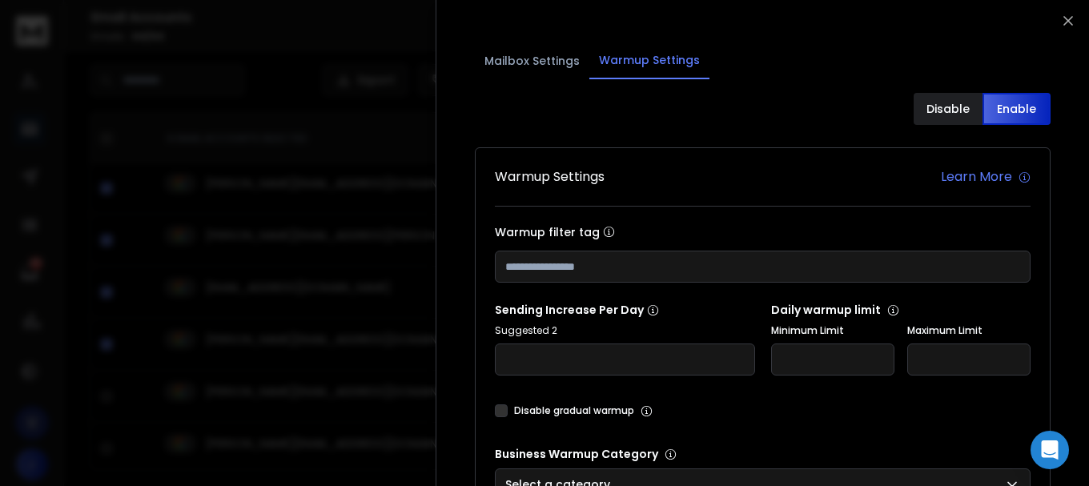
click at [637, 60] on button "Warmup Settings" at bounding box center [649, 60] width 120 height 37
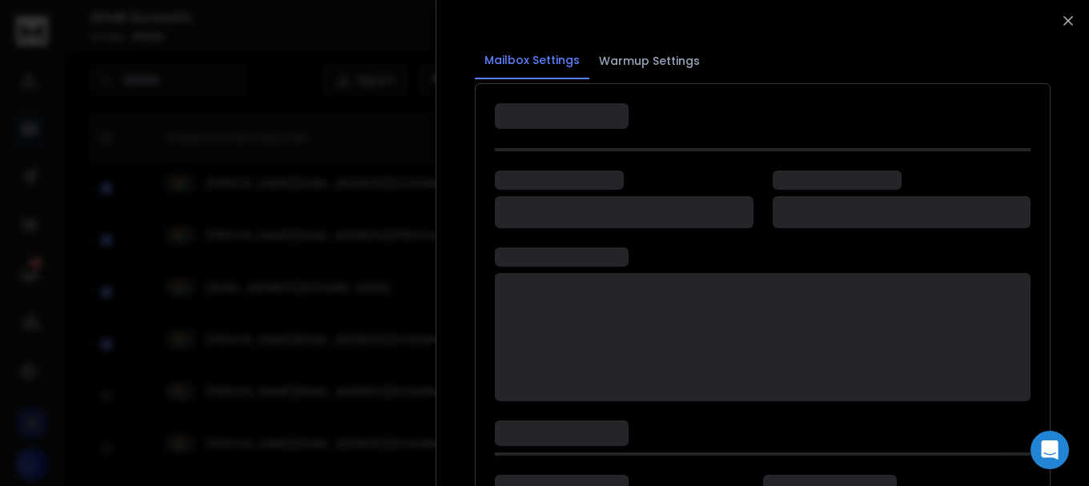
click at [522, 60] on button "Mailbox Settings" at bounding box center [532, 60] width 115 height 37
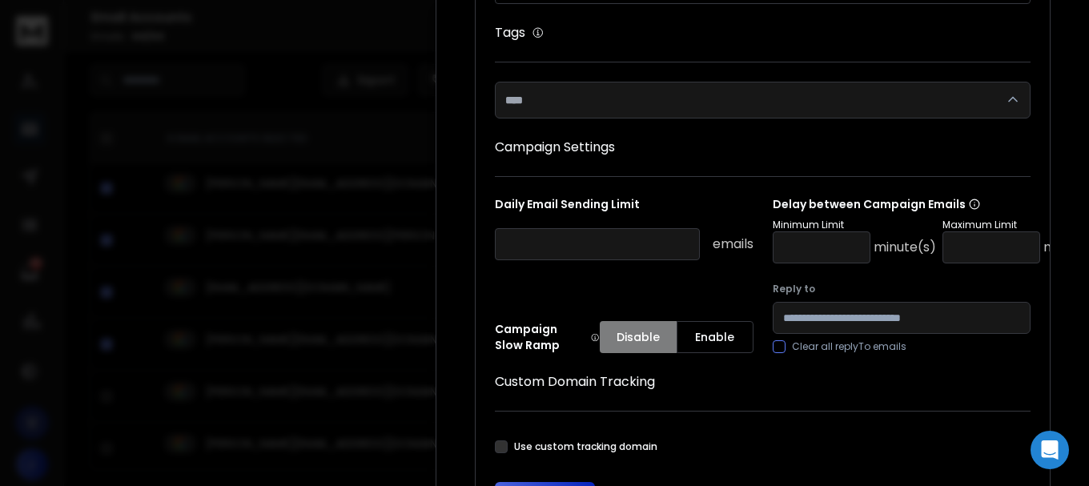
scroll to position [427, 0]
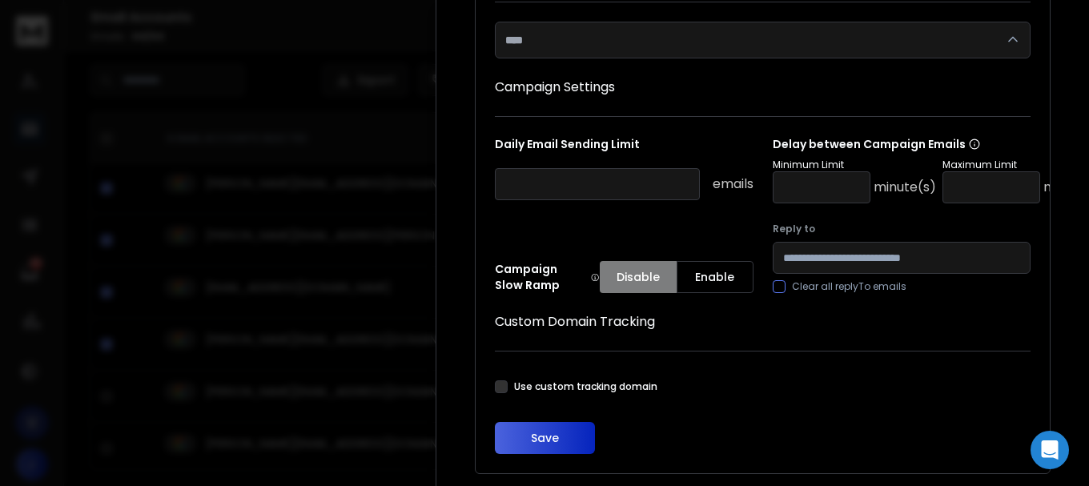
click at [609, 185] on input "number" at bounding box center [597, 184] width 205 height 32
type input "*"
click at [821, 173] on input "number" at bounding box center [822, 187] width 98 height 32
click at [961, 186] on input "number" at bounding box center [992, 187] width 98 height 32
type input "*"
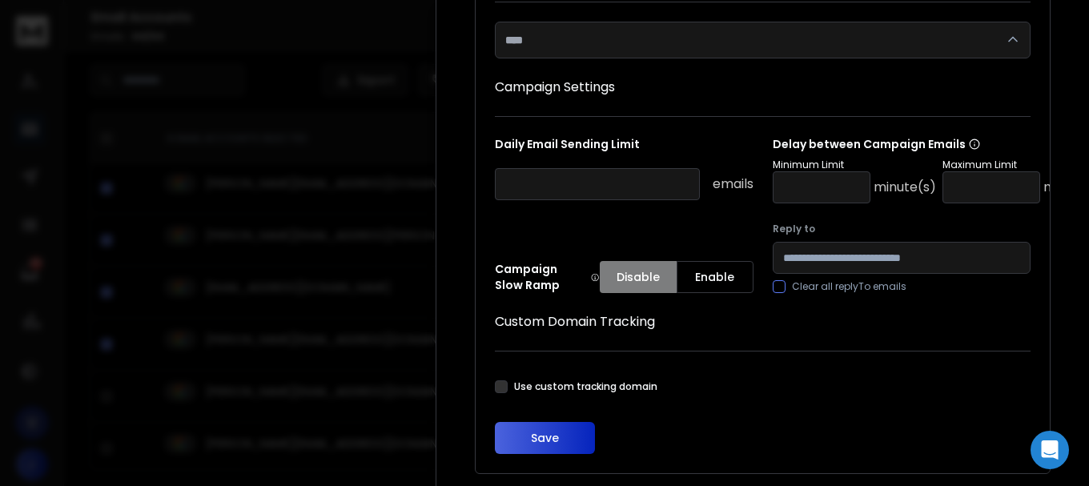
type input "**"
click at [856, 186] on input "*" at bounding box center [822, 187] width 98 height 32
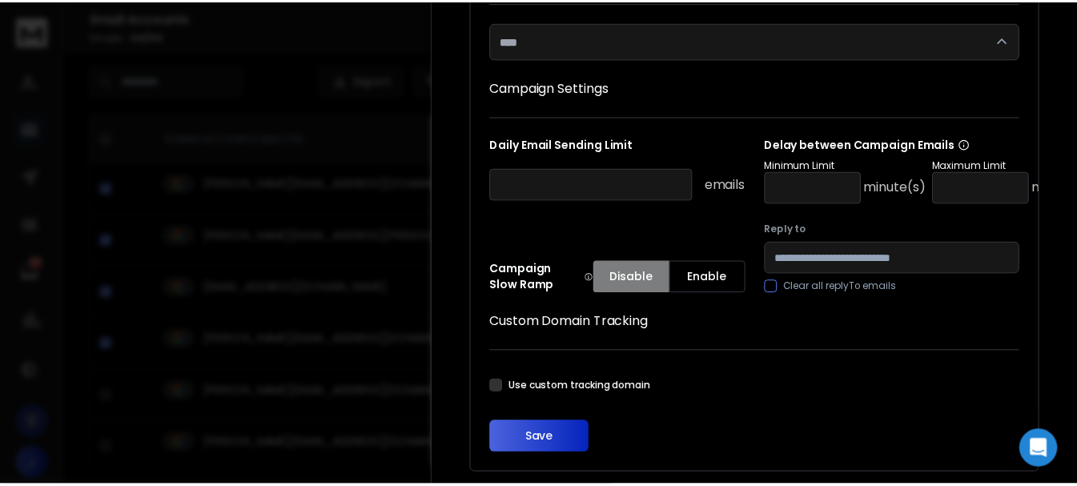
scroll to position [472, 0]
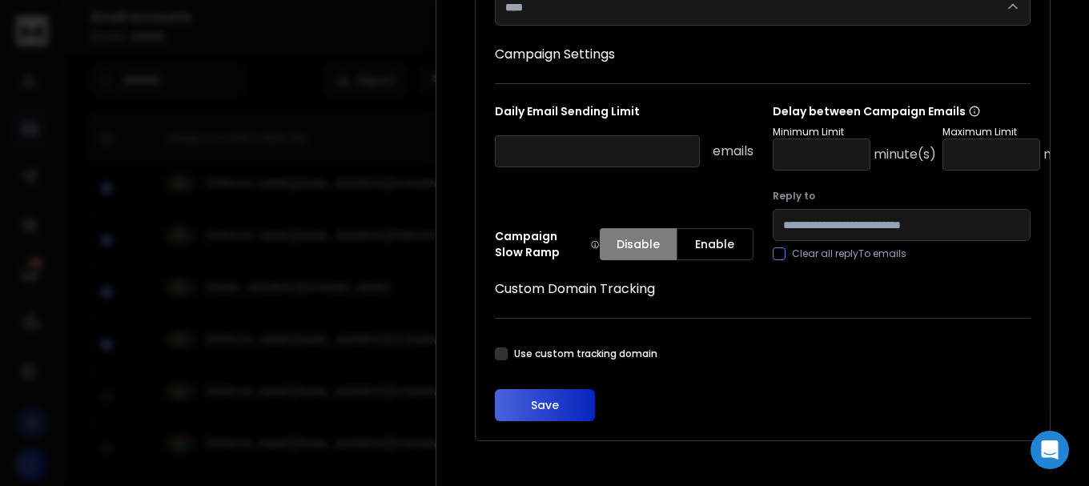
type input "**"
click at [549, 396] on button "Save" at bounding box center [545, 405] width 100 height 32
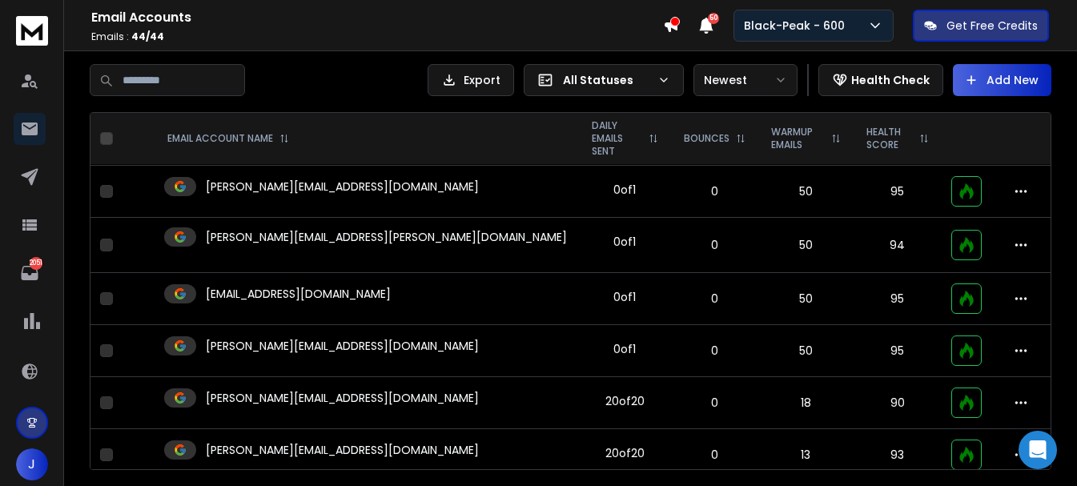
click at [839, 32] on p "Black-Peak - 600" at bounding box center [797, 26] width 107 height 16
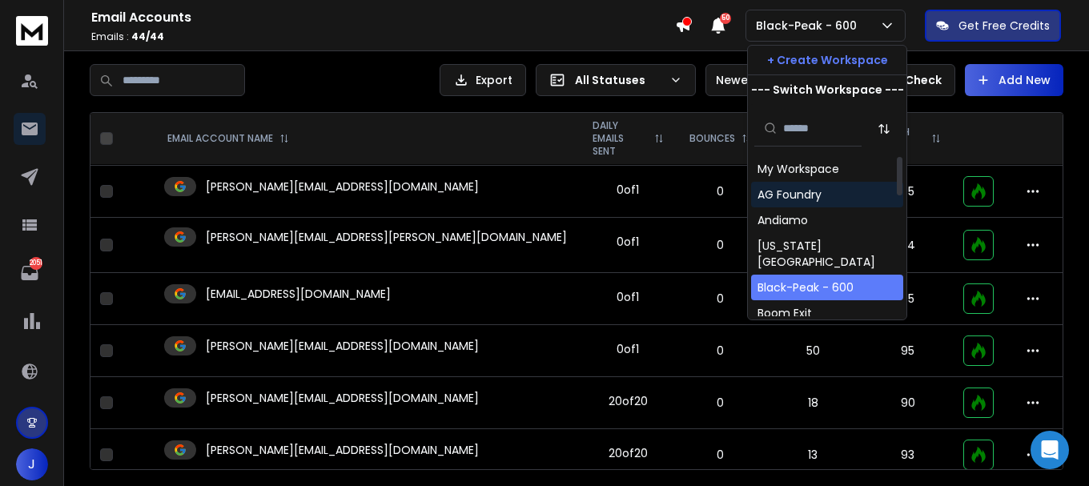
click at [822, 190] on div "AG Foundry" at bounding box center [790, 195] width 64 height 16
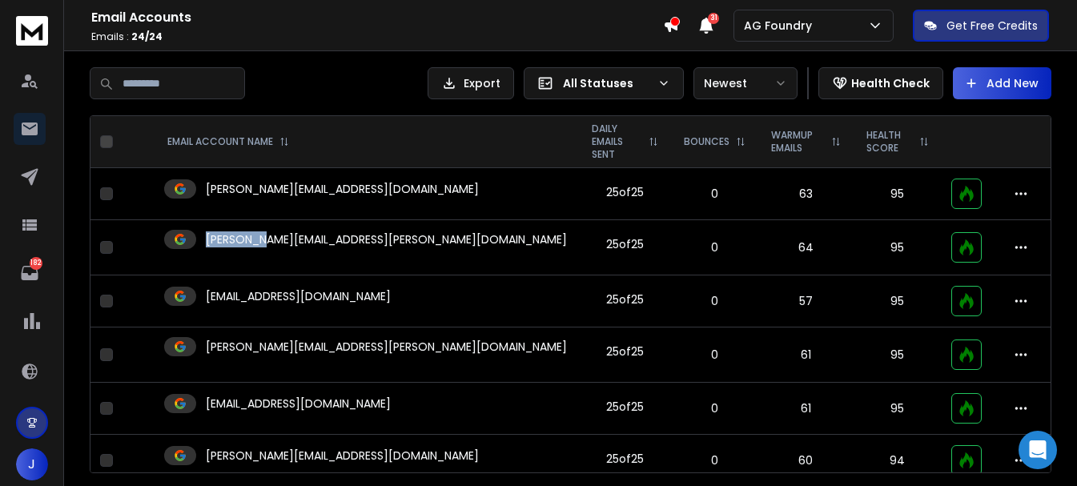
drag, startPoint x: 205, startPoint y: 239, endPoint x: 255, endPoint y: 246, distance: 50.2
click at [255, 246] on div "[PERSON_NAME][EMAIL_ADDRESS][PERSON_NAME][DOMAIN_NAME]" at bounding box center [365, 239] width 403 height 19
